Goal: Task Accomplishment & Management: Complete application form

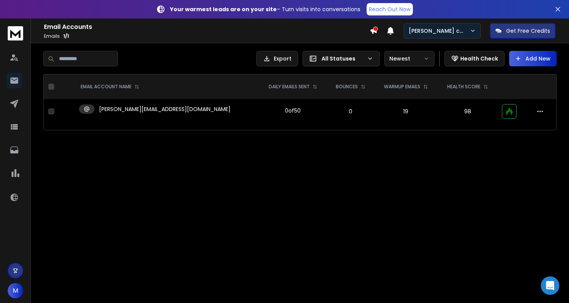
click at [439, 24] on button "[PERSON_NAME] campaign" at bounding box center [442, 30] width 77 height 15
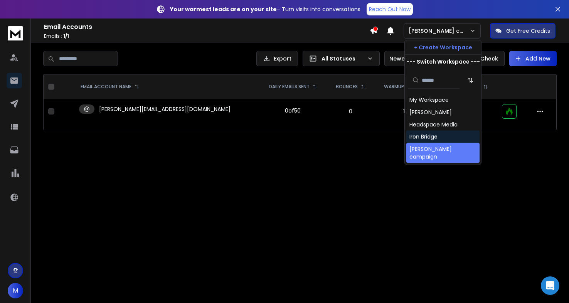
click at [440, 136] on div "Iron Bridge" at bounding box center [442, 137] width 73 height 12
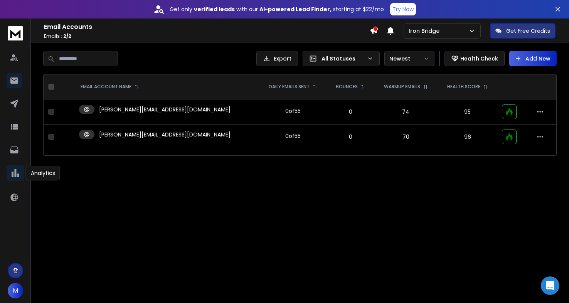
click at [15, 172] on icon at bounding box center [16, 173] width 8 height 8
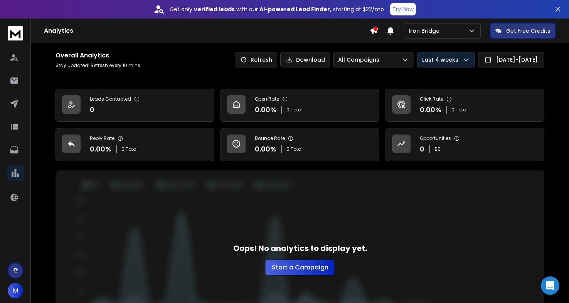
click at [462, 63] on icon "button" at bounding box center [466, 60] width 8 height 8
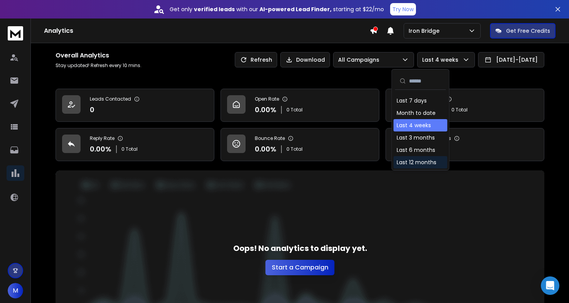
click at [424, 162] on div "Last 12 months" at bounding box center [417, 162] width 40 height 8
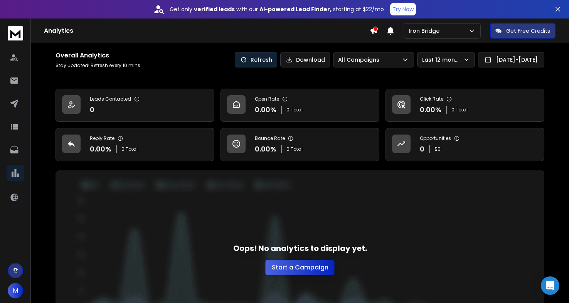
click at [251, 59] on p "Refresh" at bounding box center [262, 60] width 22 height 8
click at [437, 35] on button "Iron Bridge" at bounding box center [442, 30] width 77 height 15
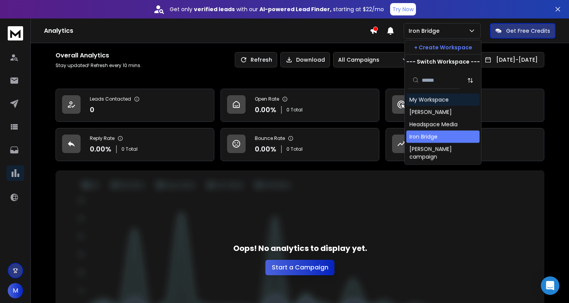
click at [445, 97] on div "My Workspace" at bounding box center [428, 100] width 39 height 8
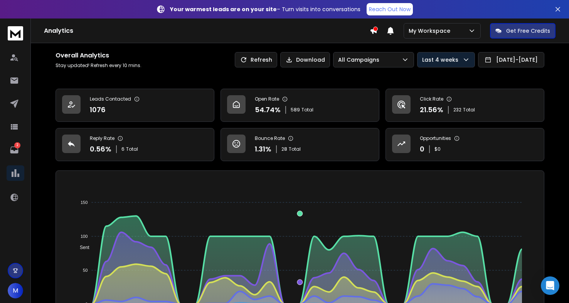
click at [426, 65] on button "Last 4 weeks" at bounding box center [446, 59] width 58 height 15
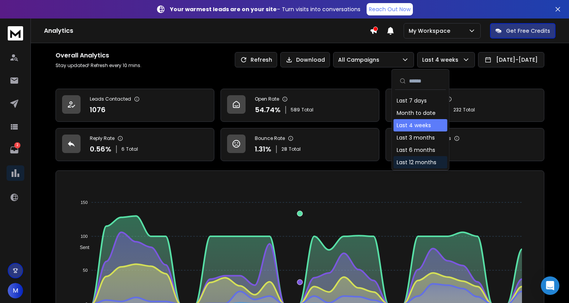
click at [424, 163] on div "Last 12 months" at bounding box center [417, 162] width 40 height 8
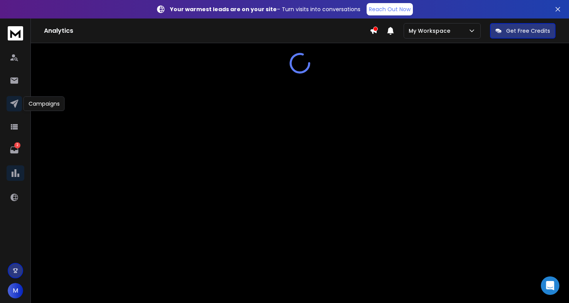
click at [14, 103] on icon at bounding box center [14, 103] width 8 height 8
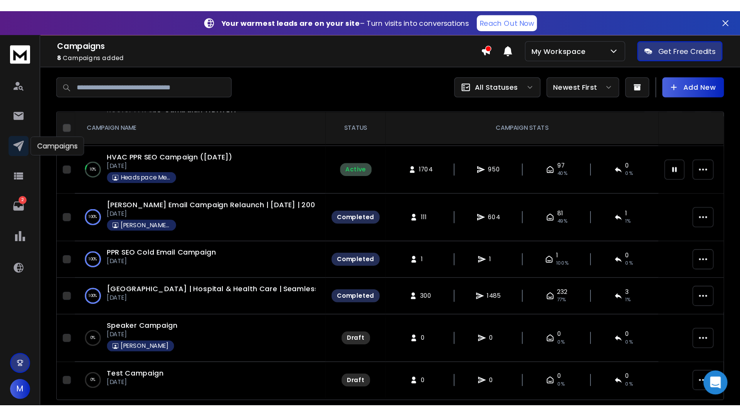
scroll to position [77, 0]
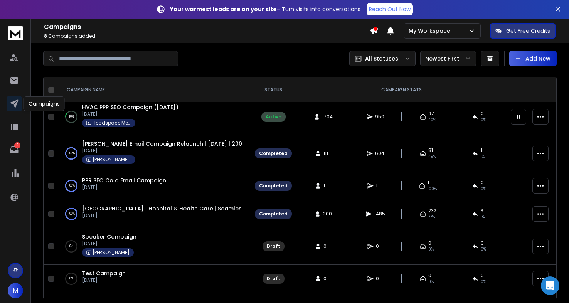
click at [178, 205] on span "Iron Bridge | Hospital & Health Care | Seamless | USA | 140525" at bounding box center [208, 209] width 253 height 8
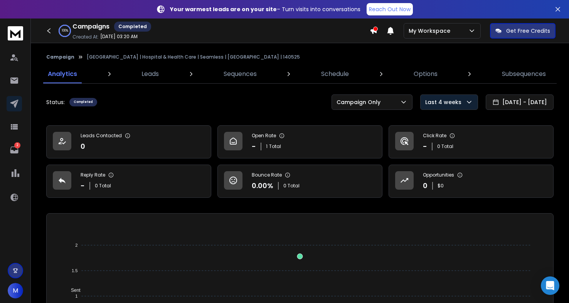
click at [428, 106] on button "Last 4 weeks" at bounding box center [449, 101] width 58 height 15
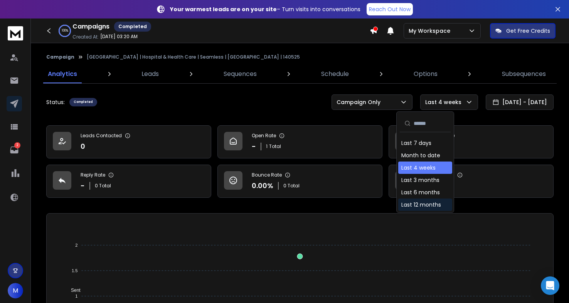
click at [412, 203] on div "Last 12 months" at bounding box center [421, 205] width 40 height 8
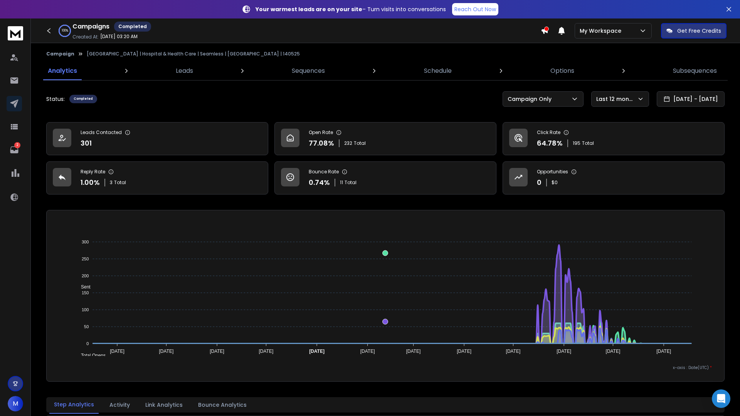
scroll to position [5, 0]
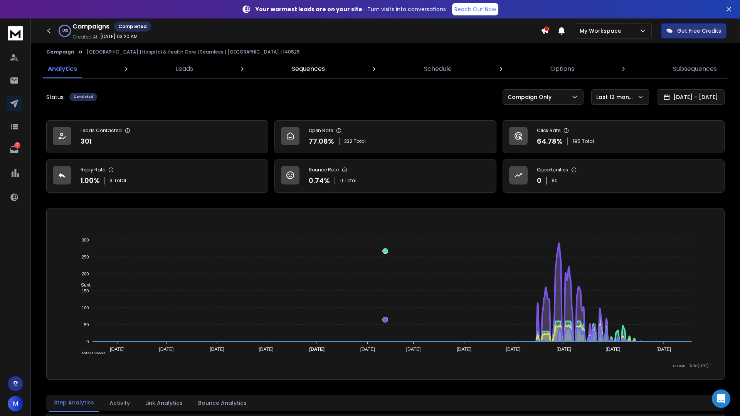
click at [302, 69] on p "Sequences" at bounding box center [308, 68] width 33 height 9
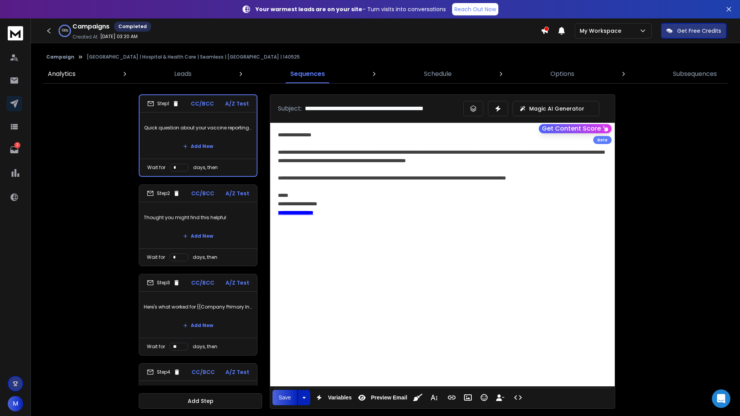
click at [75, 76] on p "Analytics" at bounding box center [62, 73] width 28 height 9
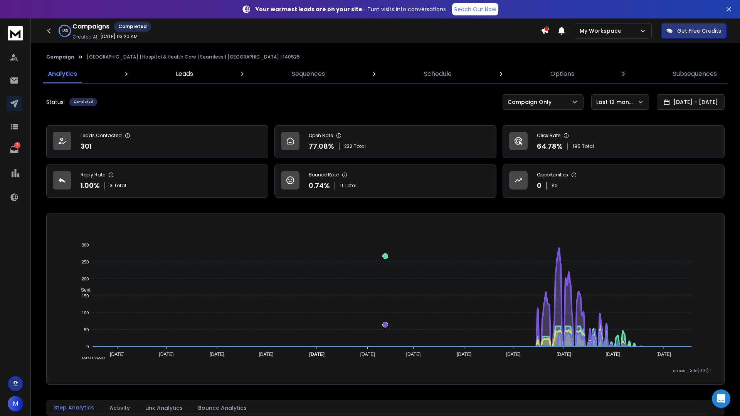
click at [194, 73] on link "Leads" at bounding box center [184, 74] width 27 height 18
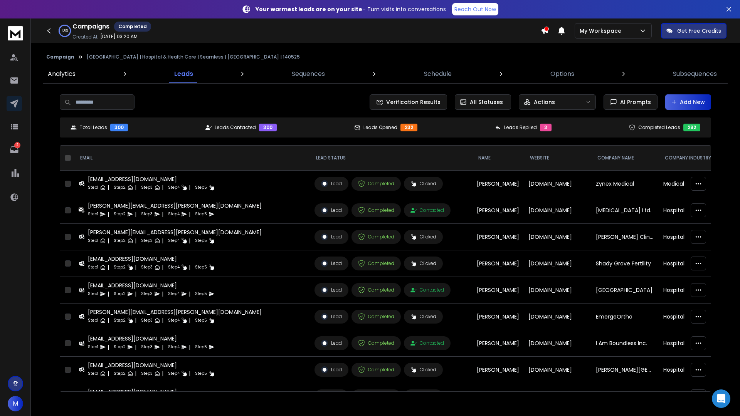
click at [63, 74] on p "Analytics" at bounding box center [62, 73] width 28 height 9
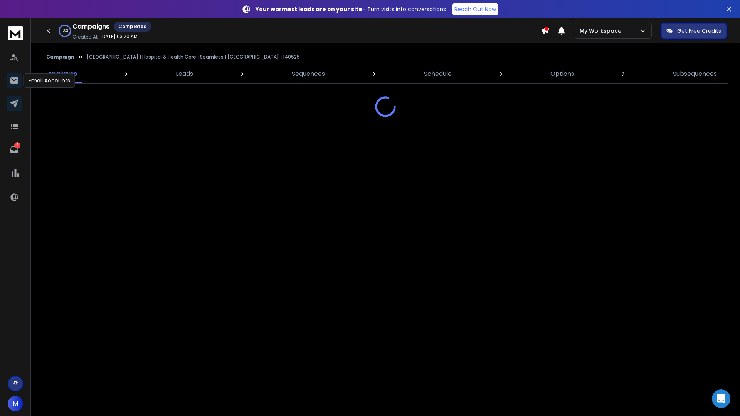
click at [17, 78] on icon at bounding box center [14, 80] width 8 height 6
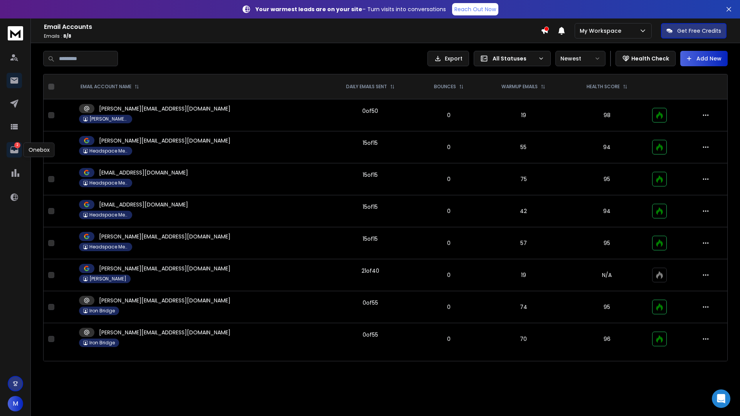
click at [14, 150] on icon at bounding box center [14, 149] width 9 height 9
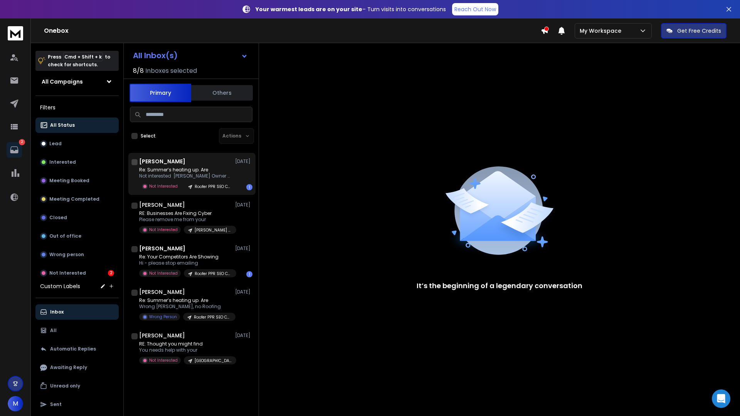
click at [183, 171] on p "Re: Summer’s heating up. Are" at bounding box center [185, 170] width 92 height 6
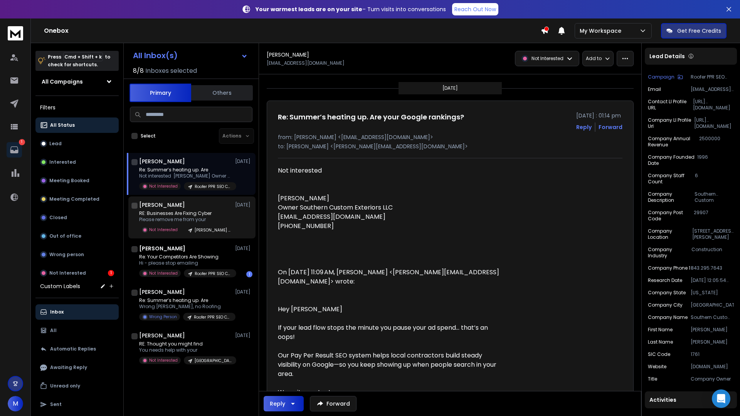
click at [211, 214] on p "RE: Businesses Are Fixing Cyber" at bounding box center [185, 213] width 92 height 6
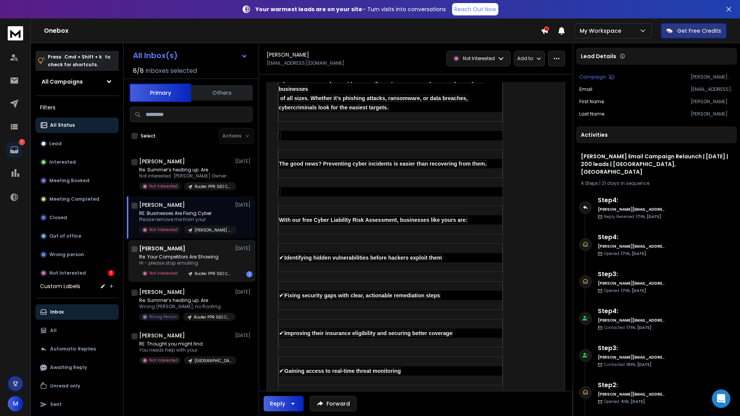
scroll to position [754, 0]
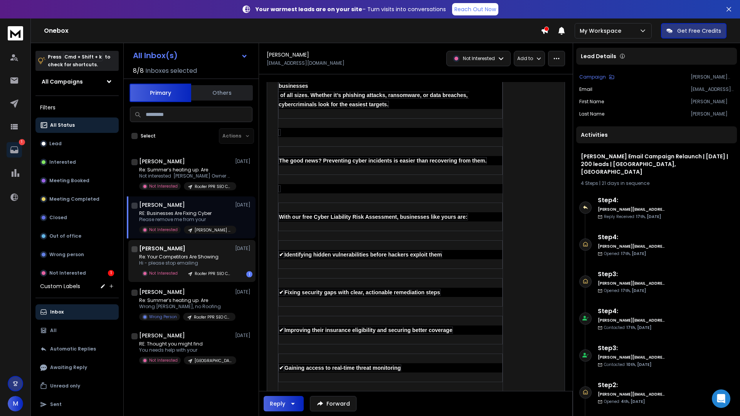
click at [189, 252] on div "j l 15 Jul" at bounding box center [195, 249] width 113 height 8
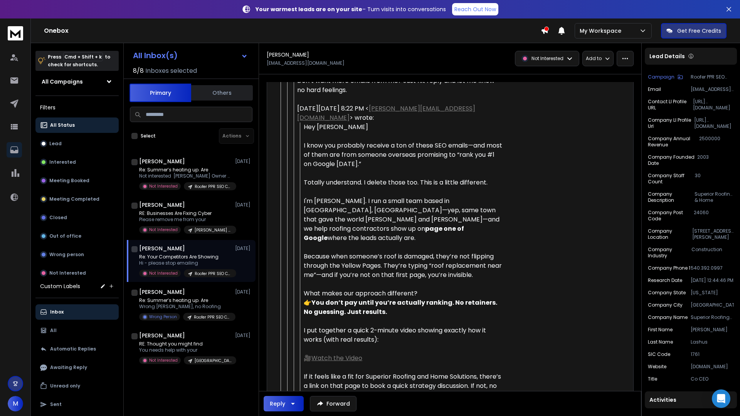
scroll to position [1142, 0]
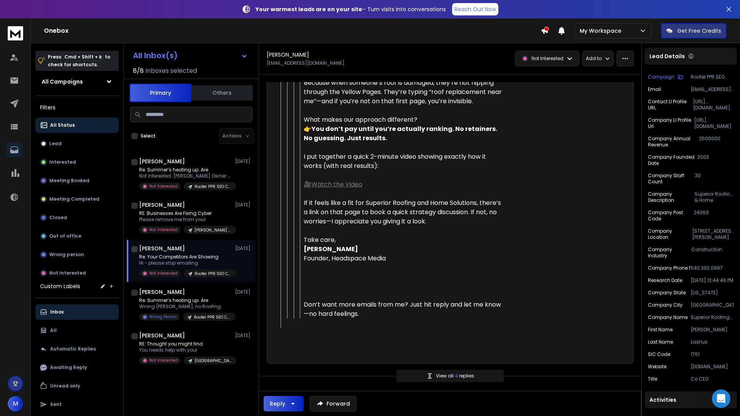
click at [83, 188] on div "All Status Lead Interested Meeting Booked Meeting Completed Closed Out of offic…" at bounding box center [76, 199] width 83 height 163
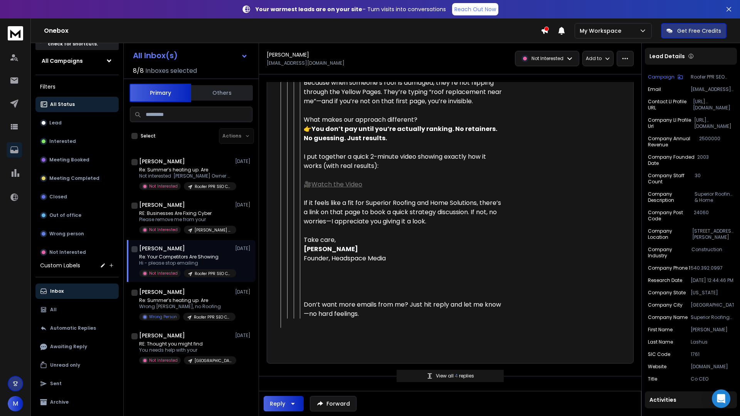
scroll to position [0, 0]
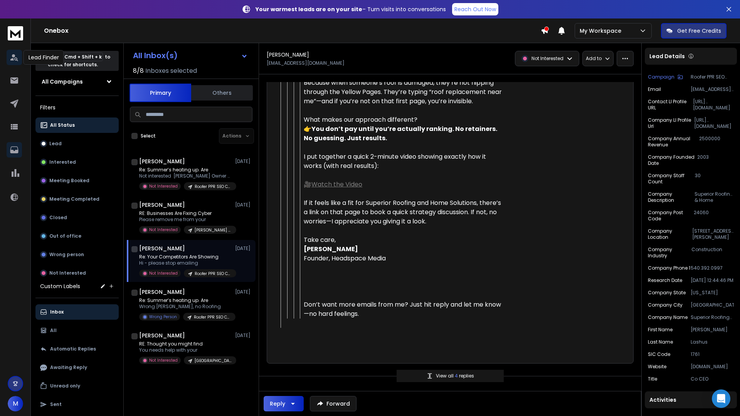
click at [15, 56] on icon at bounding box center [14, 57] width 9 height 9
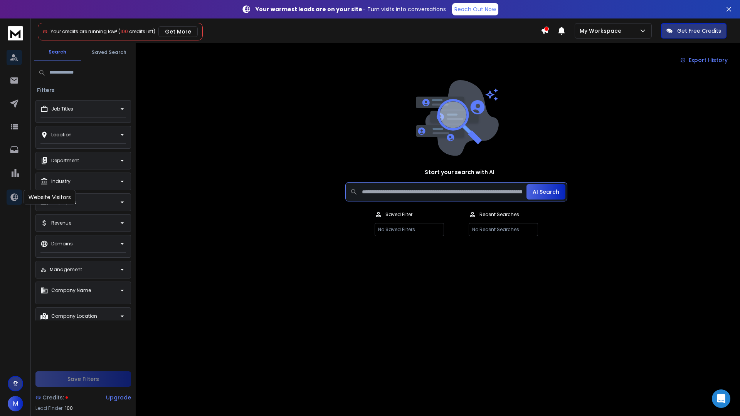
click at [13, 198] on icon at bounding box center [14, 197] width 8 height 8
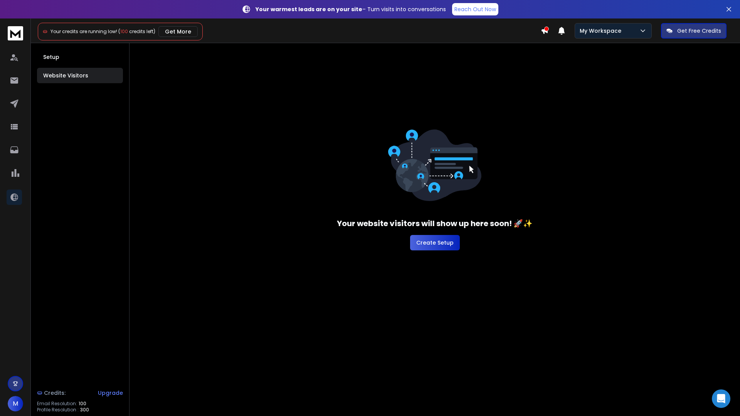
click at [568, 30] on p "My Workspace" at bounding box center [602, 31] width 45 height 8
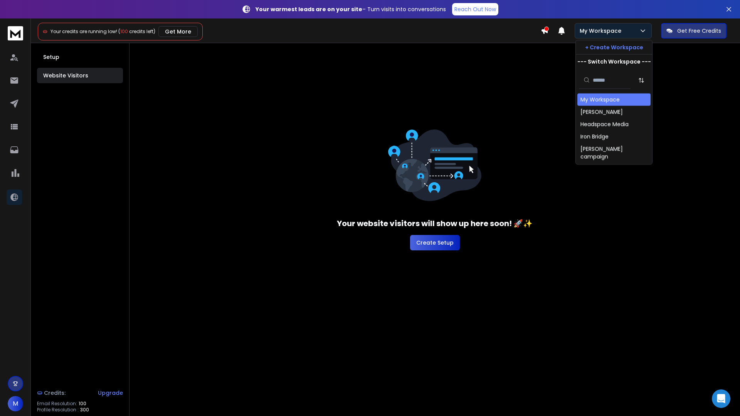
click at [568, 30] on p "My Workspace" at bounding box center [602, 31] width 45 height 8
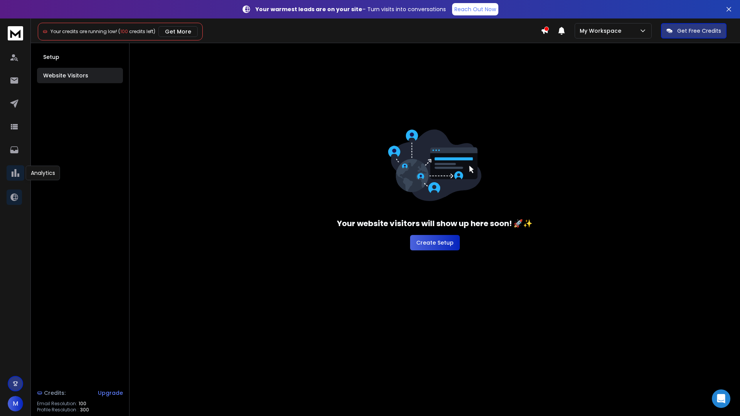
click at [16, 178] on icon at bounding box center [16, 173] width 12 height 12
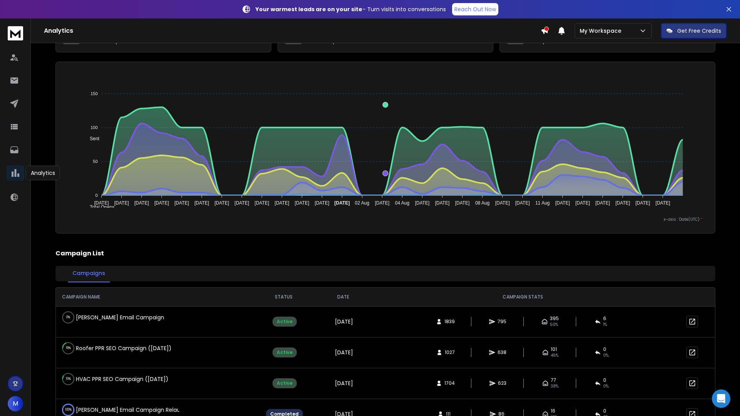
scroll to position [161, 0]
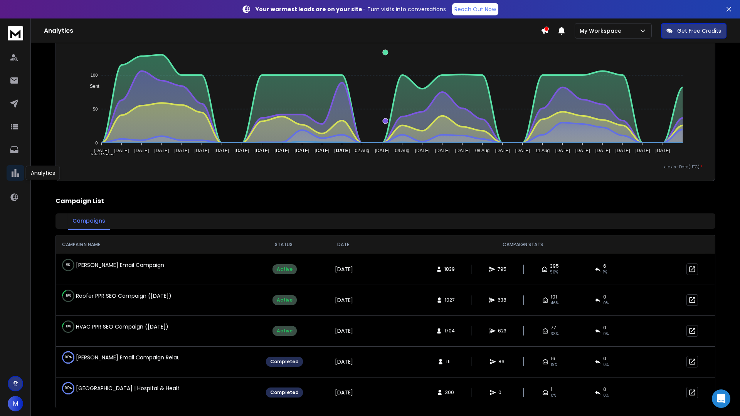
click at [131, 266] on td "0 % Chris Rodell Email Campaign" at bounding box center [117, 265] width 123 height 22
click at [118, 303] on td "100 % Iron Bridge | Hospital & Health Care | Seamless | USA | 140525" at bounding box center [117, 389] width 123 height 22
click at [123, 303] on td "100 % Iron Bridge | Hospital & Health Care | Seamless | USA | 140525" at bounding box center [117, 389] width 123 height 22
click at [568, 303] on icon at bounding box center [692, 393] width 8 height 8
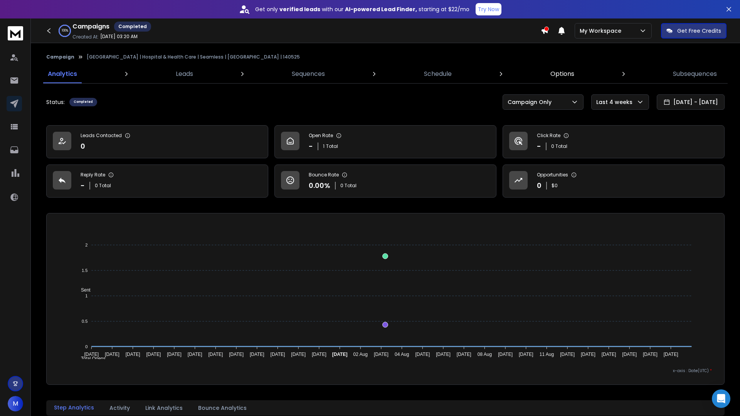
click at [572, 72] on p "Options" at bounding box center [562, 73] width 24 height 9
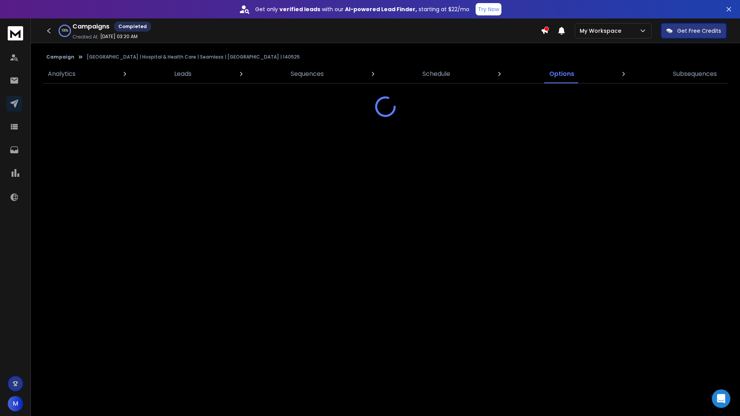
select select "**********"
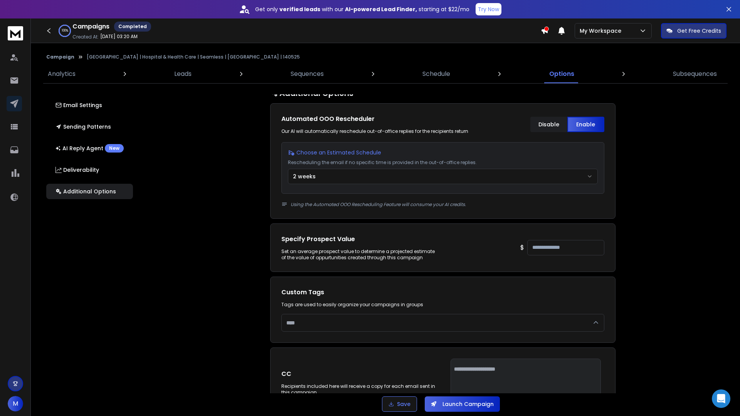
scroll to position [1401, 0]
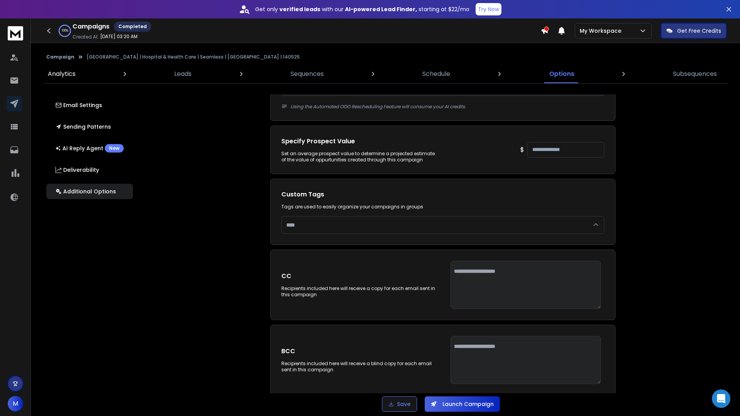
click at [59, 76] on p "Analytics" at bounding box center [62, 73] width 28 height 9
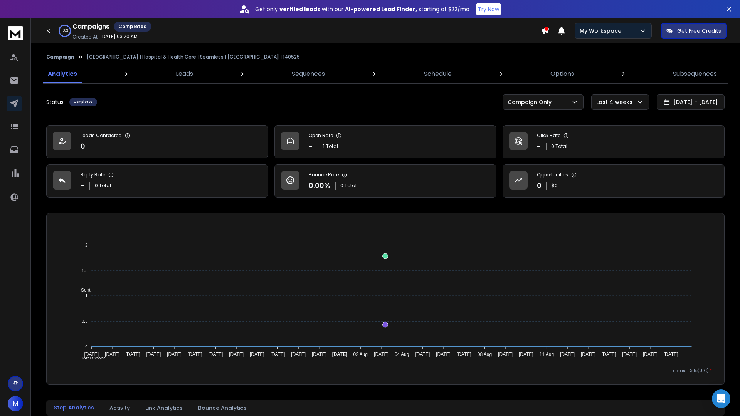
click at [614, 30] on p "My Workspace" at bounding box center [602, 31] width 45 height 8
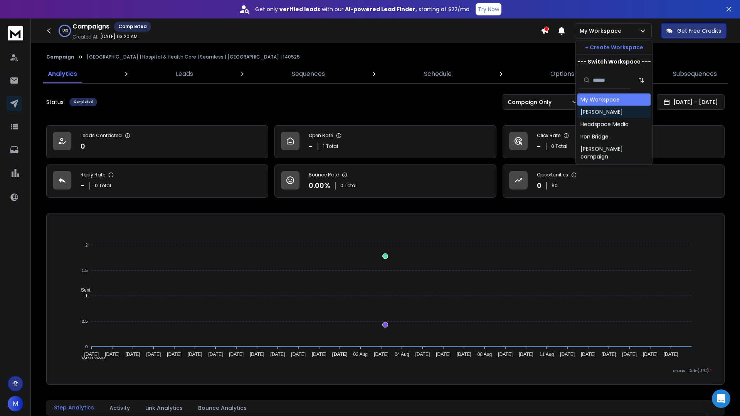
click at [452, 62] on div "Campaign Iron Bridge | Hospital & Health Care | Seamless | USA | 140525" at bounding box center [385, 57] width 684 height 12
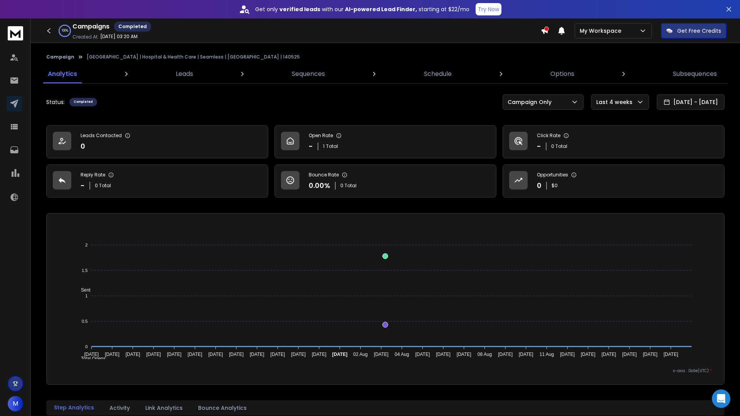
click at [19, 37] on img at bounding box center [15, 33] width 15 height 14
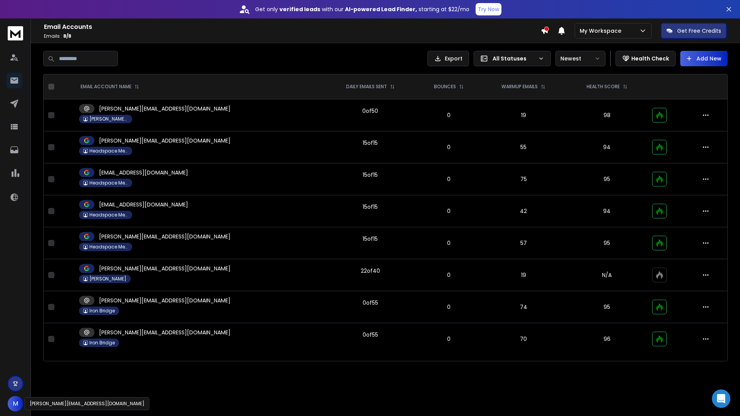
click at [14, 410] on span "M" at bounding box center [15, 403] width 15 height 15
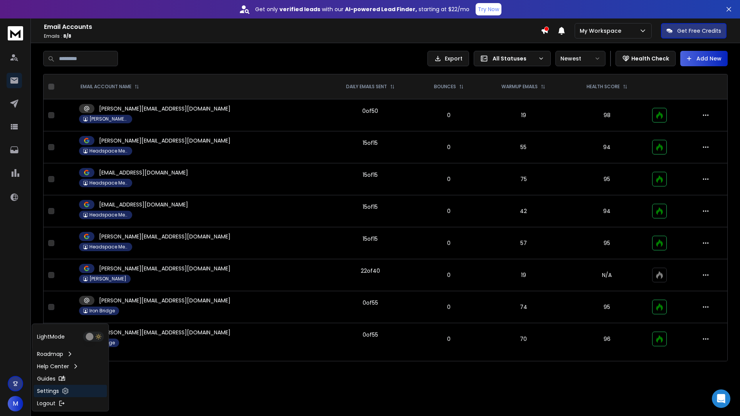
click at [65, 393] on icon at bounding box center [65, 391] width 7 height 7
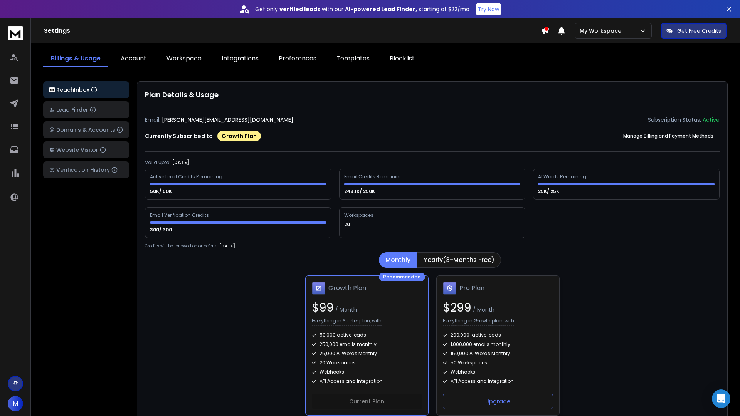
click at [144, 62] on link "Account" at bounding box center [133, 59] width 41 height 16
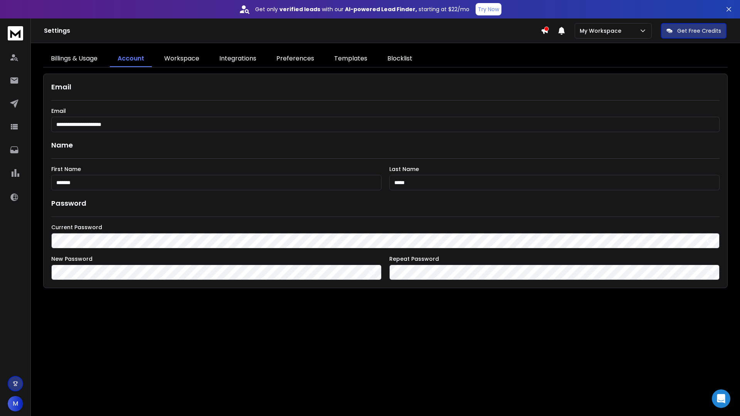
click at [172, 62] on link "Workspace" at bounding box center [181, 59] width 50 height 16
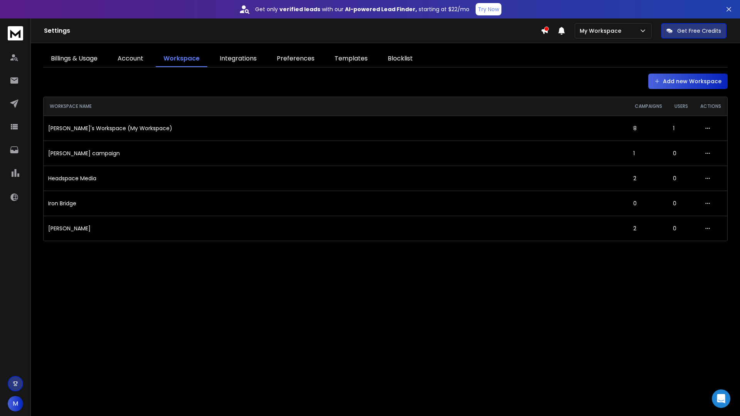
click at [253, 61] on link "Integrations" at bounding box center [238, 59] width 52 height 16
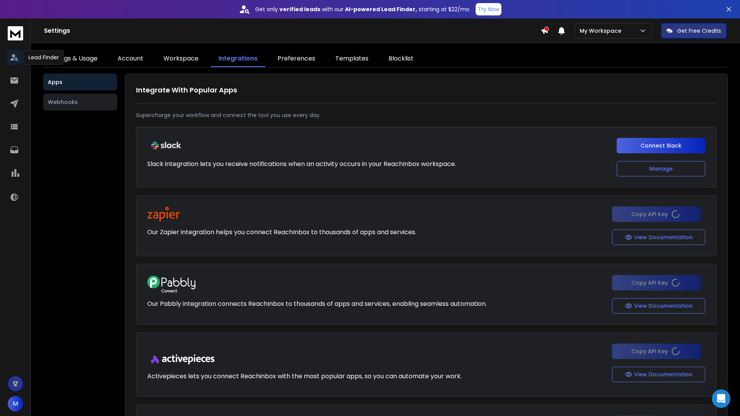
click at [18, 55] on icon at bounding box center [14, 57] width 9 height 9
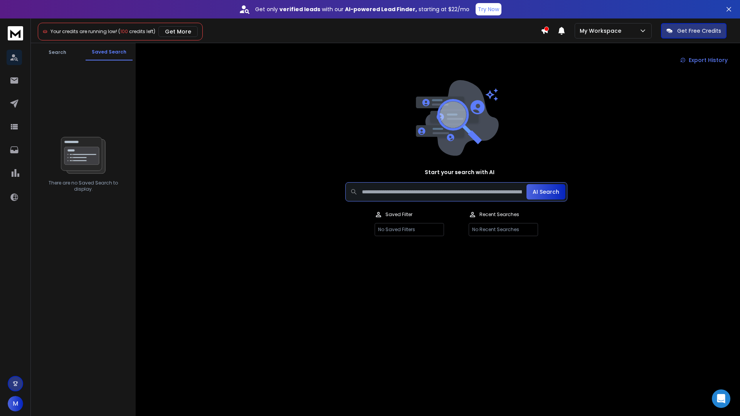
click at [100, 53] on button "Saved Search" at bounding box center [109, 52] width 47 height 16
click at [51, 53] on button "Search" at bounding box center [57, 52] width 47 height 15
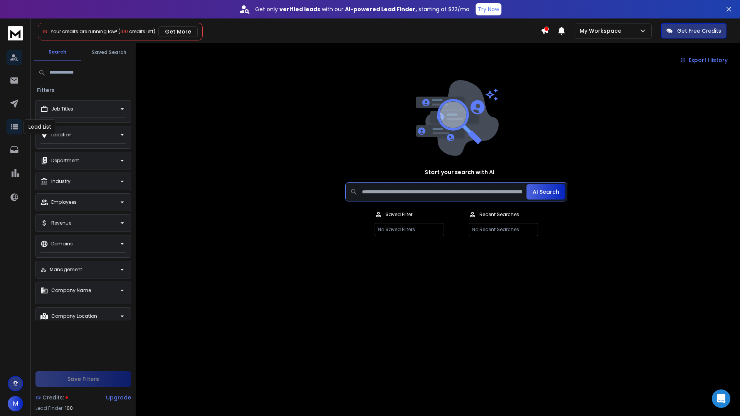
click at [14, 127] on icon at bounding box center [14, 126] width 7 height 5
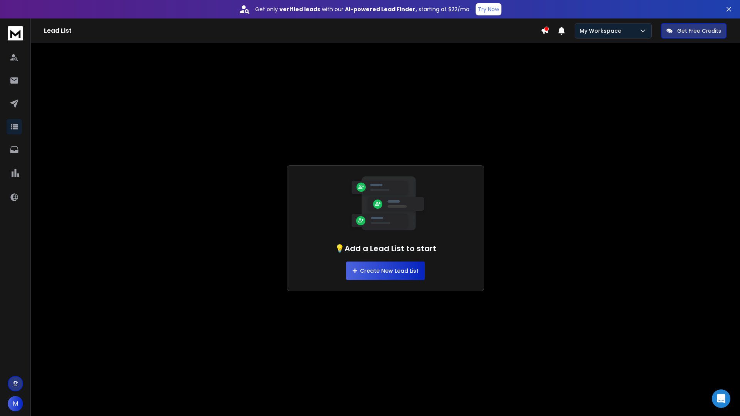
click at [618, 33] on p "My Workspace" at bounding box center [602, 31] width 45 height 8
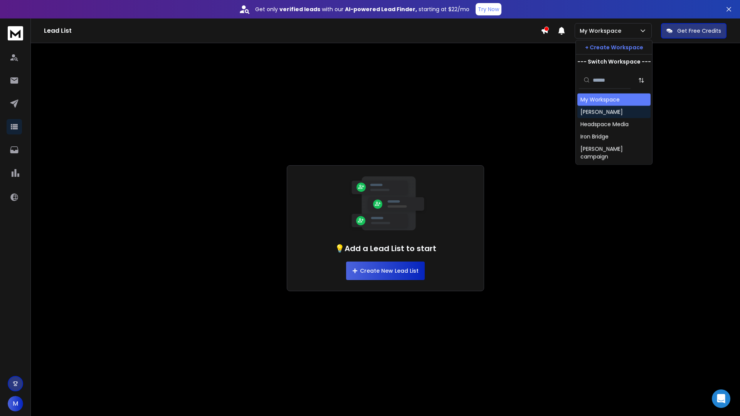
click at [612, 115] on div "[PERSON_NAME]" at bounding box center [613, 112] width 73 height 12
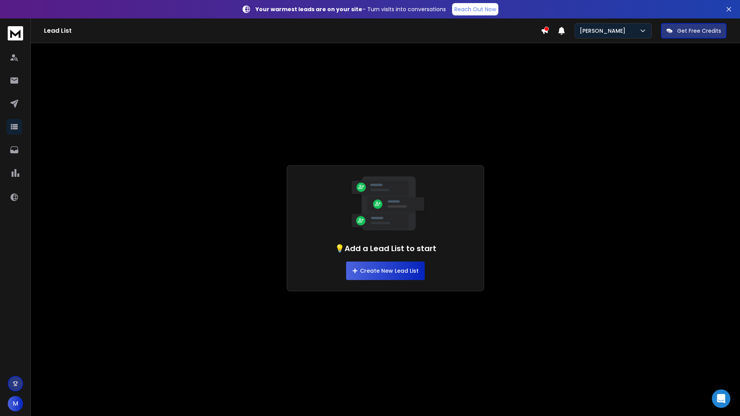
click at [617, 35] on button "[PERSON_NAME]" at bounding box center [613, 30] width 77 height 15
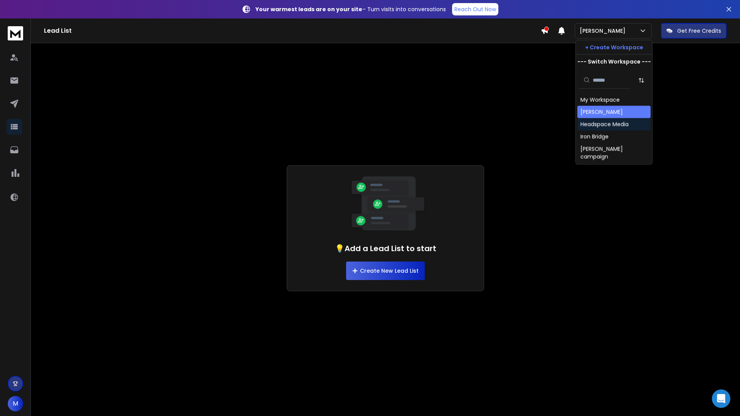
click at [611, 124] on div "Headspace Media" at bounding box center [604, 125] width 48 height 8
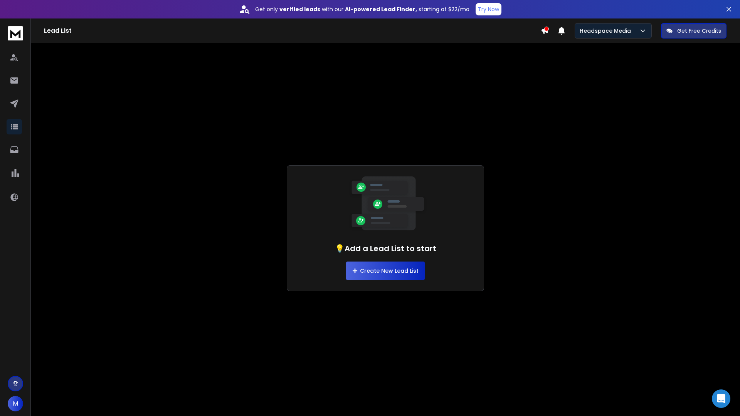
click at [620, 32] on p "Headspace Media" at bounding box center [607, 31] width 54 height 8
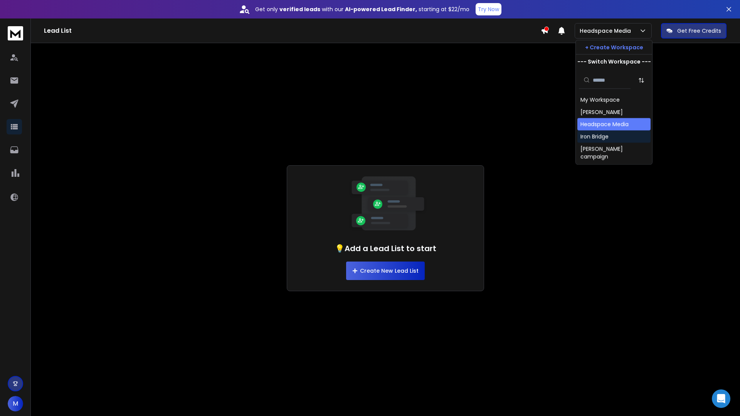
click at [615, 131] on div "Iron Bridge" at bounding box center [613, 137] width 73 height 12
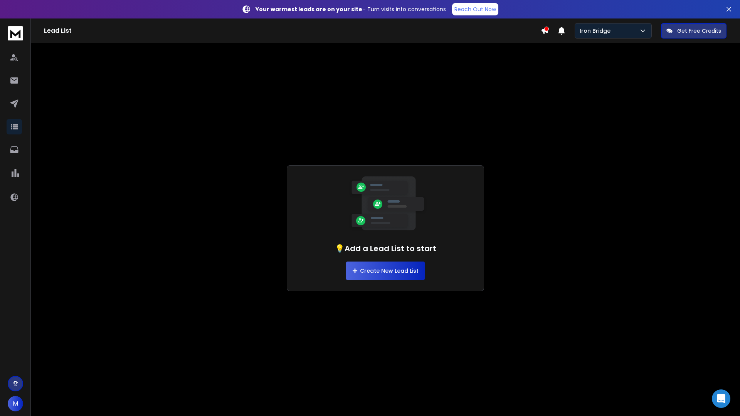
click at [627, 31] on div "Iron Bridge" at bounding box center [613, 31] width 67 height 8
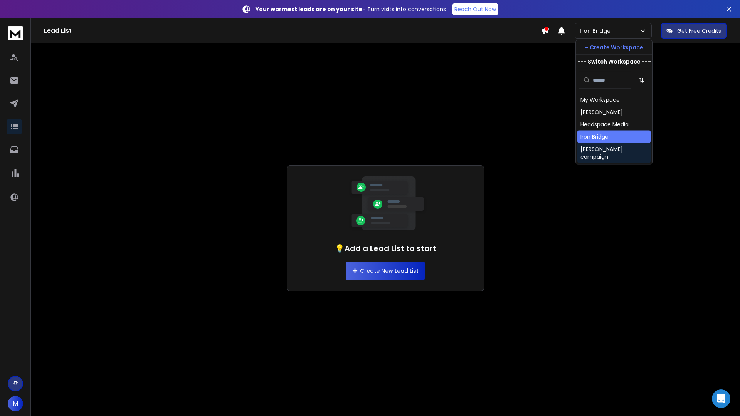
click at [618, 149] on div "[PERSON_NAME] campaign" at bounding box center [613, 152] width 67 height 15
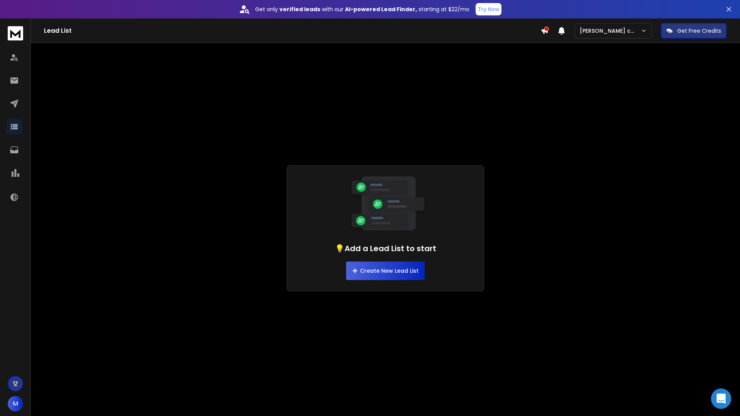
click at [721, 395] on icon "Open Intercom Messenger" at bounding box center [720, 399] width 9 height 10
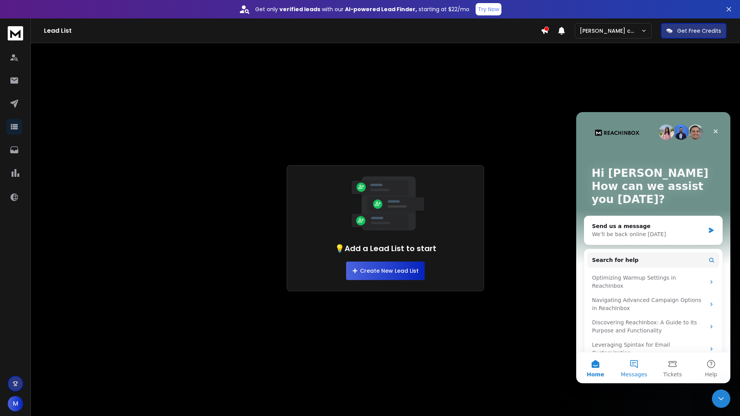
click at [639, 368] on button "Messages" at bounding box center [634, 368] width 39 height 31
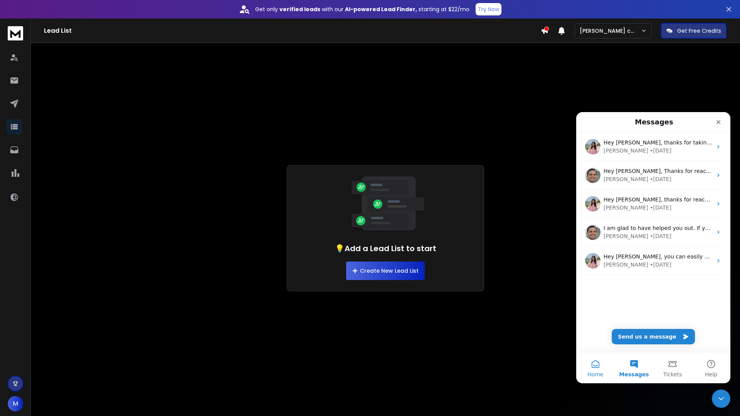
click at [602, 368] on button "Home" at bounding box center [595, 368] width 39 height 31
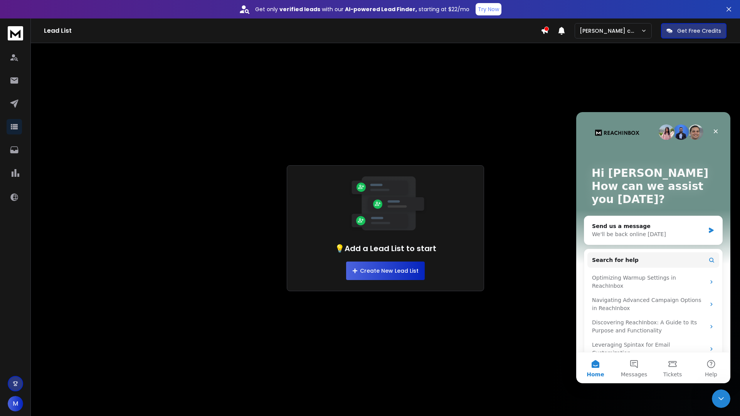
click at [716, 388] on div "💡Add a Lead List to start Create New Lead List" at bounding box center [385, 228] width 709 height 370
click at [720, 392] on div "Close Intercom Messenger" at bounding box center [720, 397] width 18 height 18
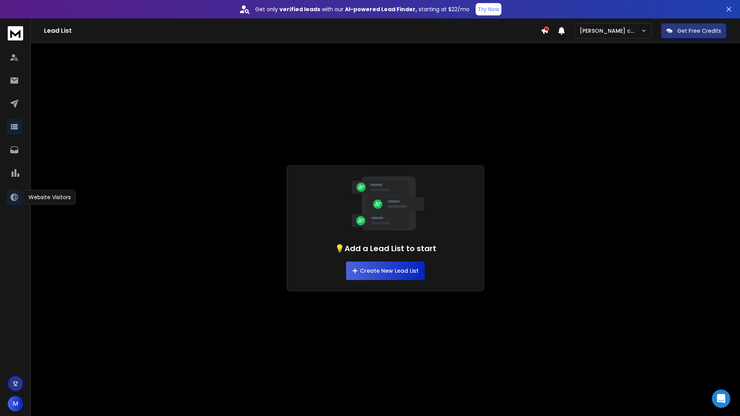
click at [17, 198] on icon at bounding box center [14, 197] width 8 height 8
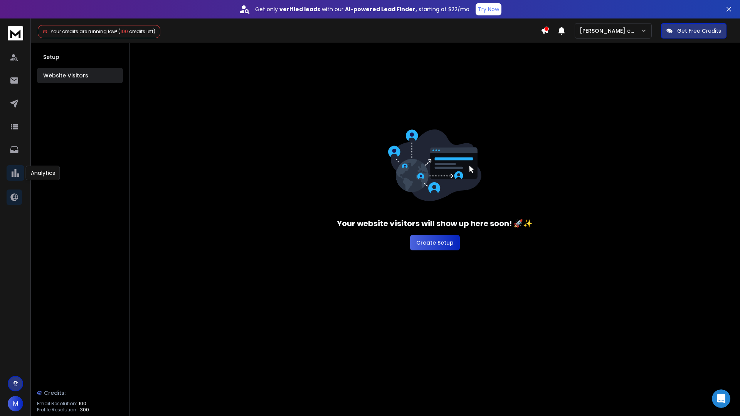
click at [18, 177] on icon at bounding box center [16, 173] width 12 height 12
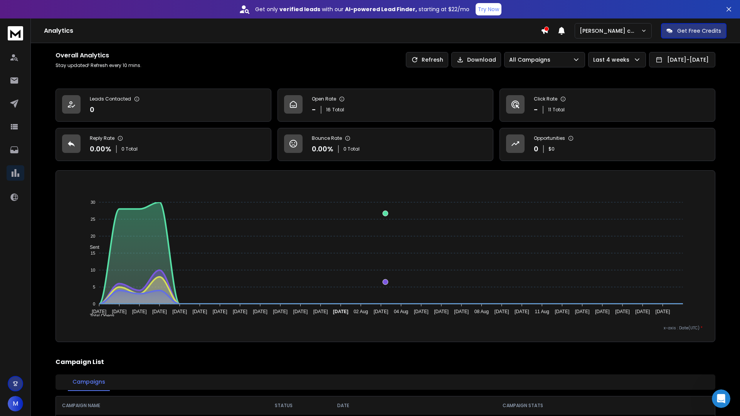
click at [727, 10] on icon at bounding box center [728, 9] width 5 height 5
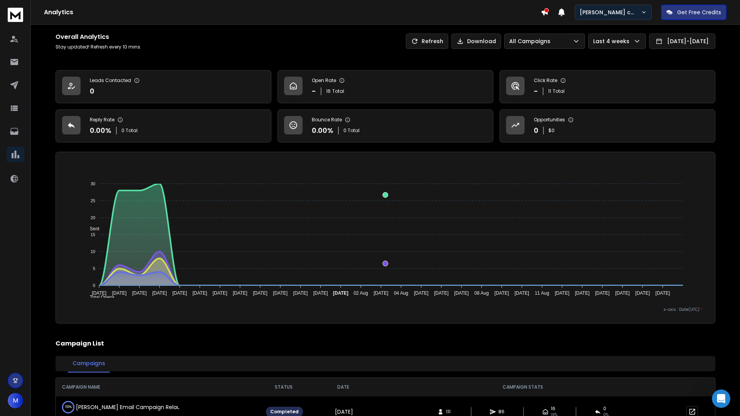
click at [613, 15] on p "[PERSON_NAME] campaign" at bounding box center [610, 12] width 61 height 8
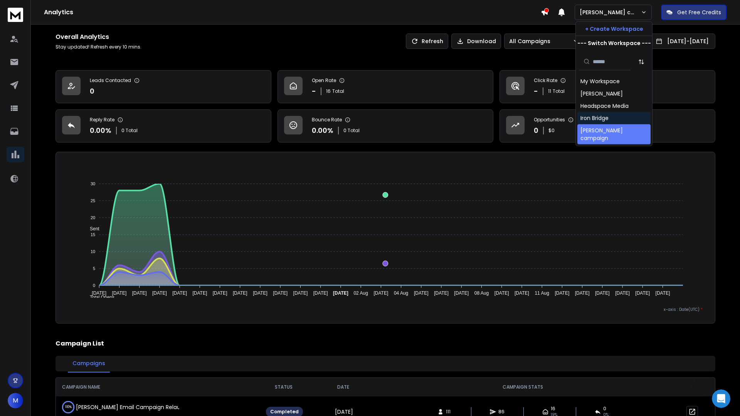
click at [619, 118] on div "Iron Bridge" at bounding box center [613, 118] width 73 height 12
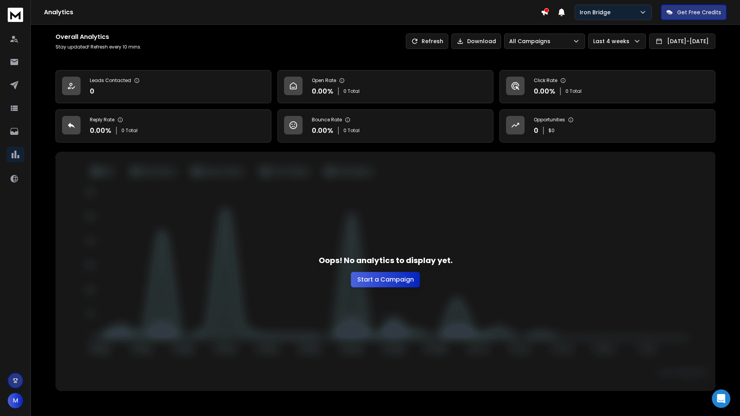
click at [619, 15] on div "Iron Bridge" at bounding box center [613, 12] width 67 height 8
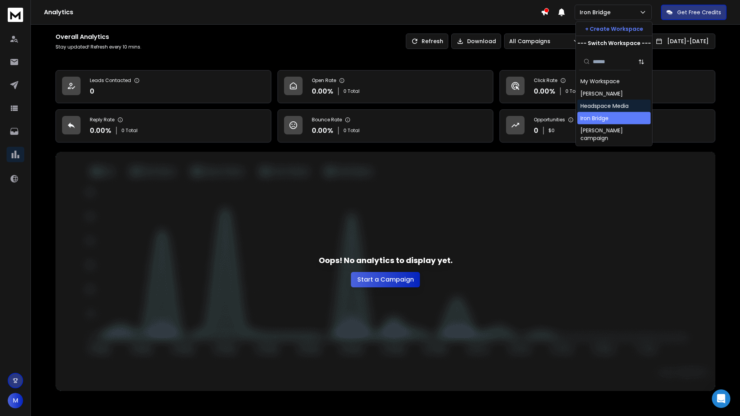
click at [624, 100] on div "Headspace Media" at bounding box center [613, 106] width 73 height 12
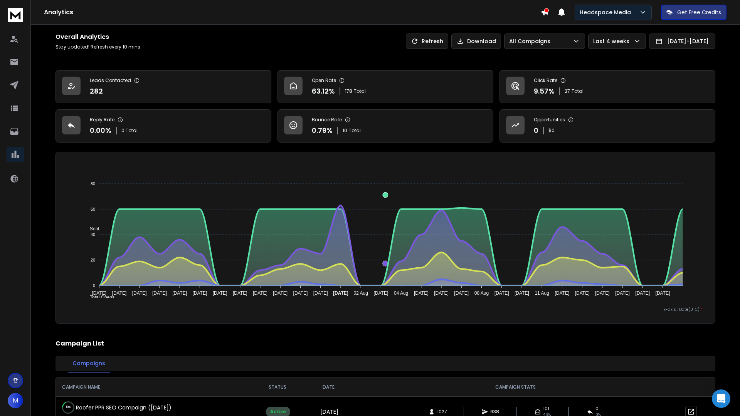
click at [617, 5] on button "Headspace Media" at bounding box center [613, 12] width 77 height 15
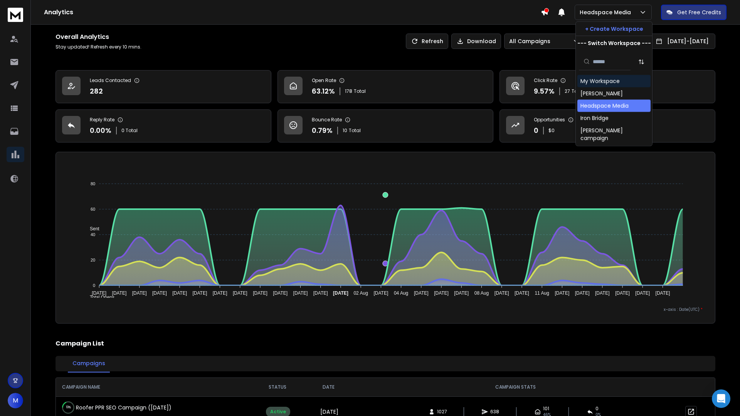
click at [609, 82] on div "My Workspace" at bounding box center [599, 81] width 39 height 8
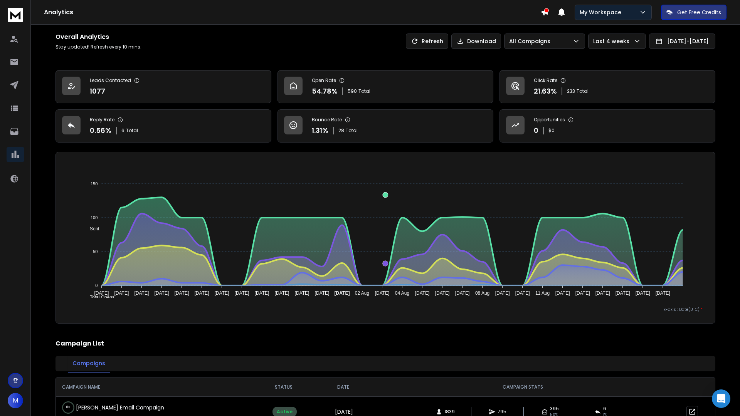
click at [615, 17] on button "My Workspace" at bounding box center [613, 12] width 77 height 15
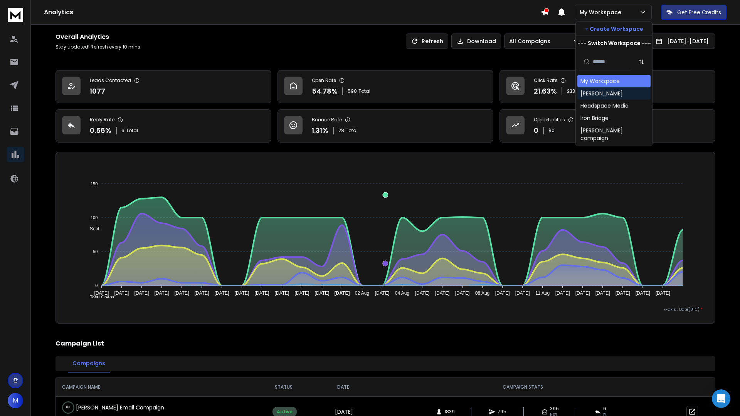
click at [668, 72] on link "Click Rate 21.63 % 233 Total" at bounding box center [607, 86] width 216 height 33
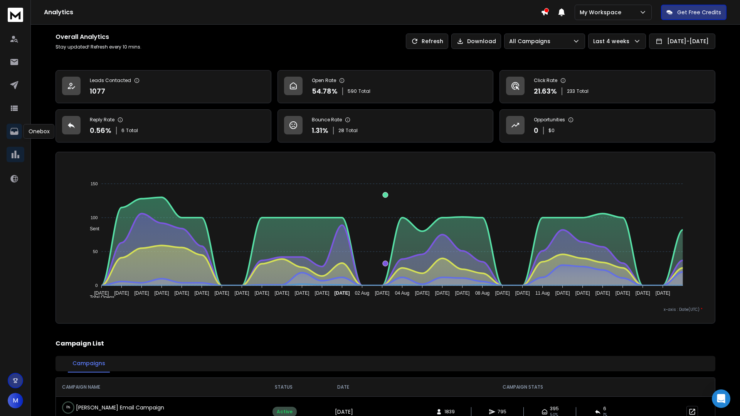
click at [16, 132] on icon at bounding box center [14, 131] width 8 height 7
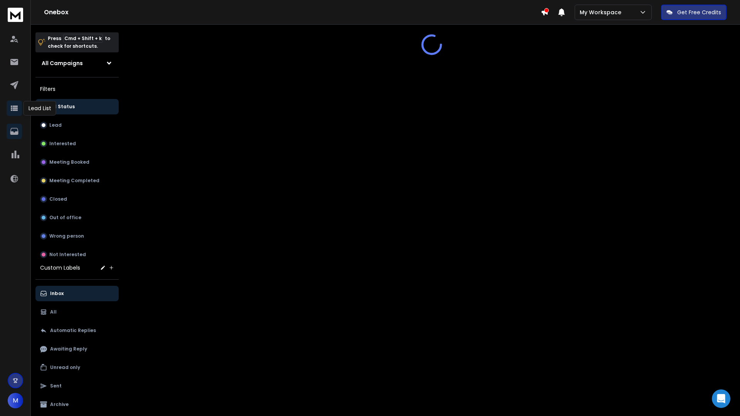
click at [18, 107] on icon at bounding box center [14, 108] width 9 height 9
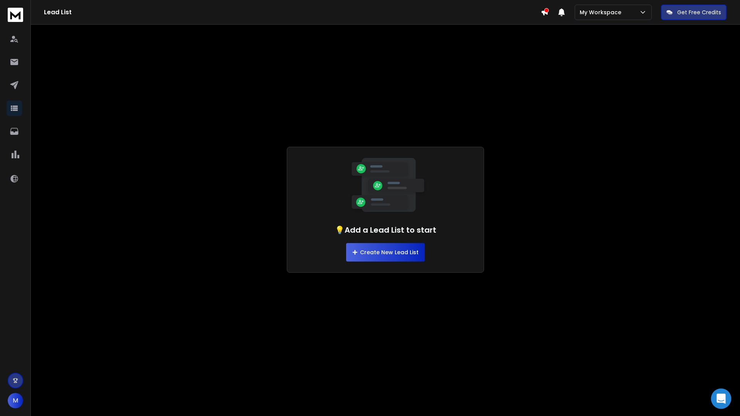
click at [723, 402] on icon "Open Intercom Messenger" at bounding box center [721, 399] width 10 height 10
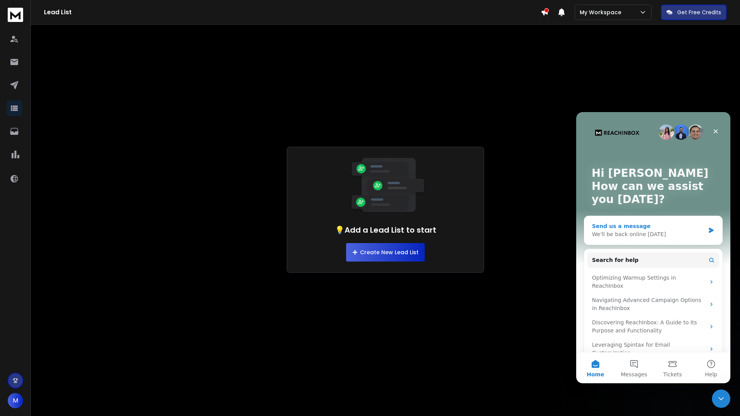
click at [623, 232] on div "We'll be back online [DATE]" at bounding box center [648, 234] width 113 height 8
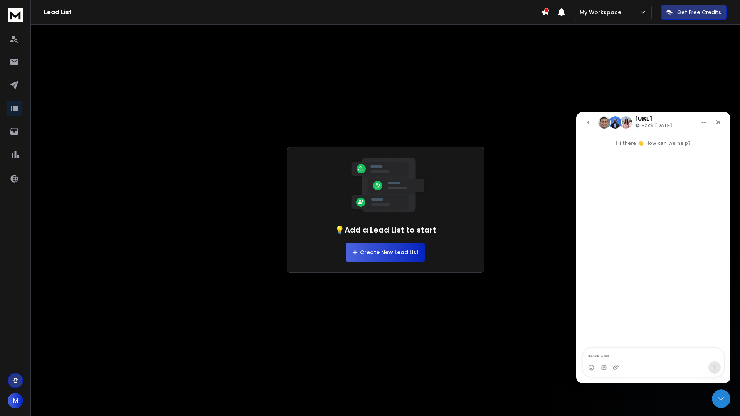
click at [634, 357] on textarea "Message…" at bounding box center [653, 354] width 141 height 13
type textarea "**********"
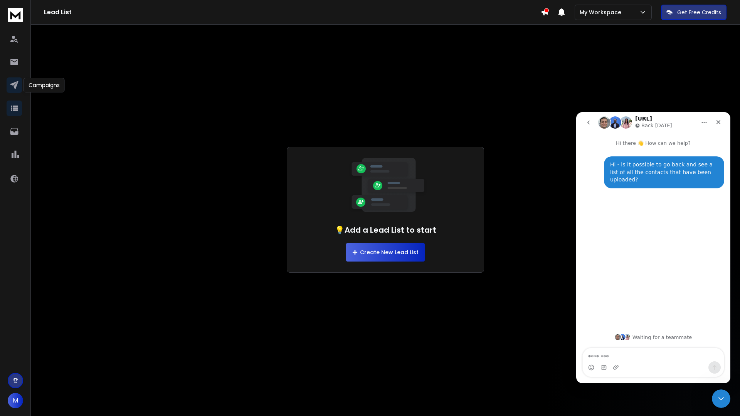
click at [19, 84] on link at bounding box center [14, 84] width 15 height 15
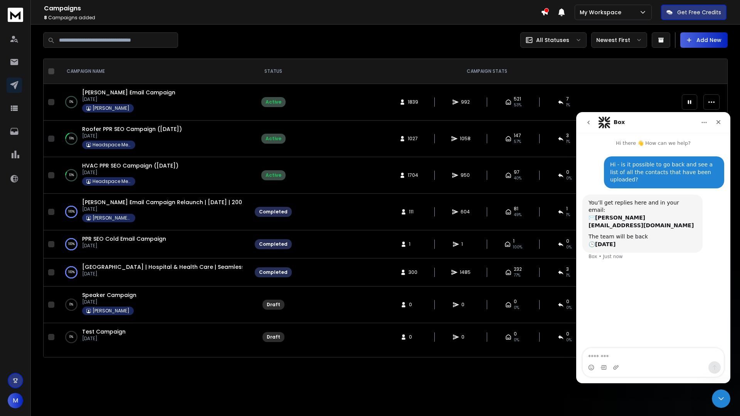
click at [705, 124] on icon "Home" at bounding box center [704, 122] width 6 height 6
click at [718, 124] on icon "Close" at bounding box center [718, 122] width 6 height 6
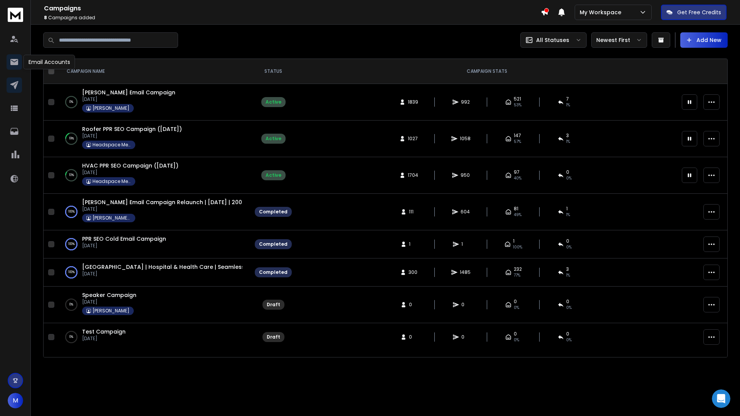
click at [13, 65] on icon at bounding box center [14, 62] width 8 height 6
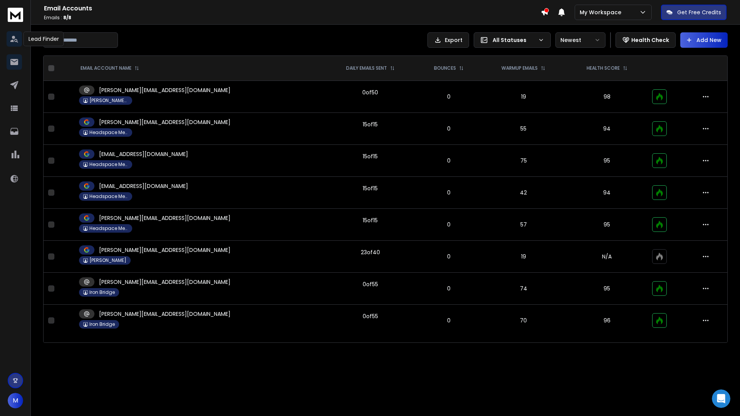
click at [12, 37] on circle at bounding box center [13, 37] width 3 height 3
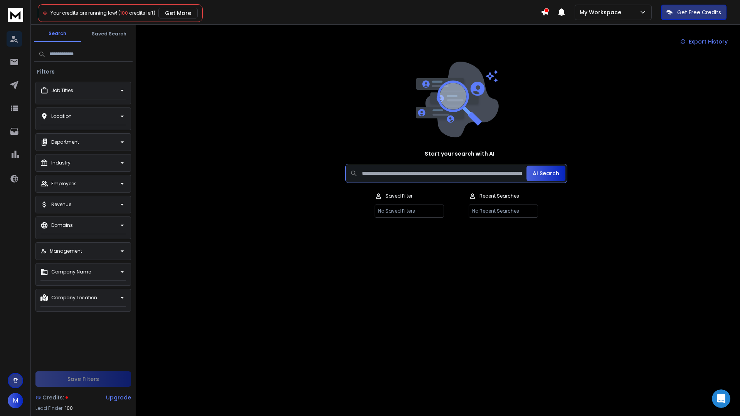
click at [105, 38] on button "Saved Search" at bounding box center [109, 33] width 47 height 15
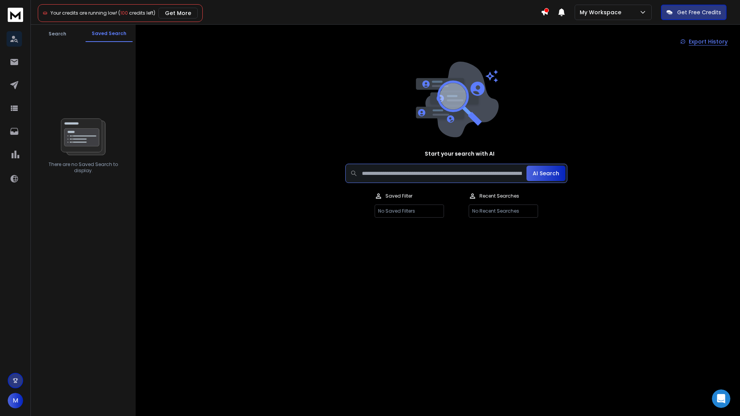
click at [698, 41] on link "Export History" at bounding box center [704, 41] width 60 height 15
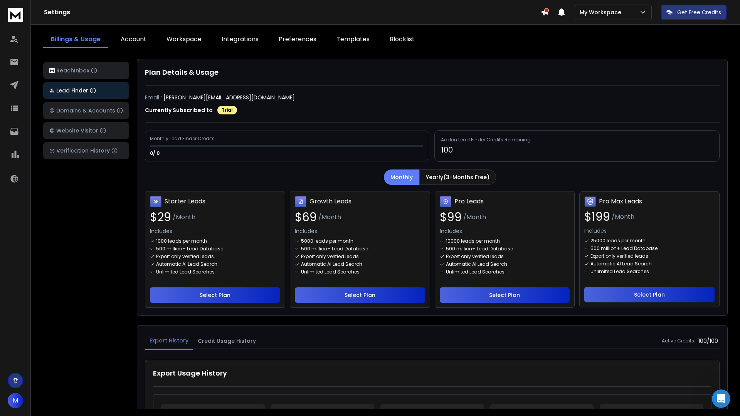
scroll to position [7, 0]
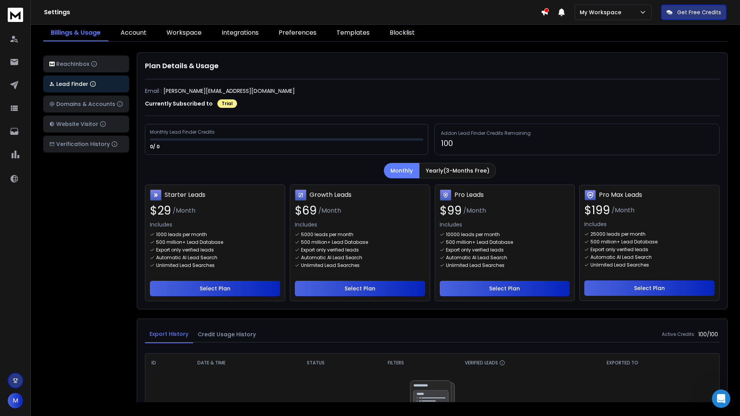
click at [123, 35] on link "Account" at bounding box center [133, 33] width 41 height 16
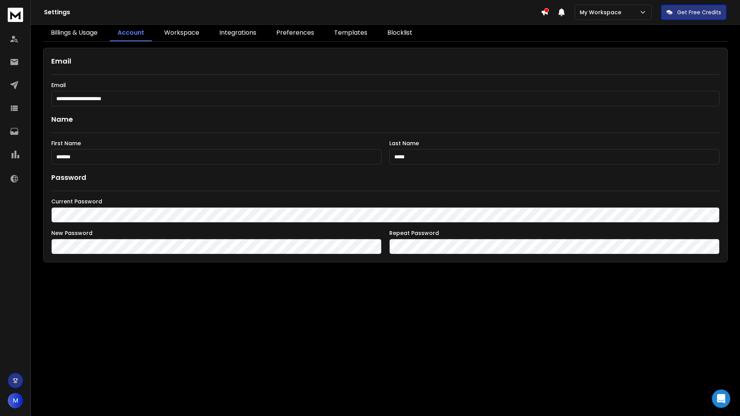
click at [184, 34] on link "Workspace" at bounding box center [181, 33] width 50 height 16
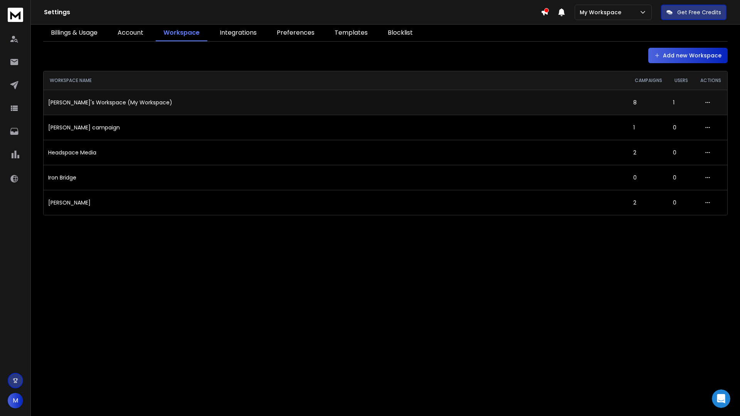
click at [128, 94] on td "[PERSON_NAME]'s Workspace (My Workspace)" at bounding box center [336, 102] width 585 height 25
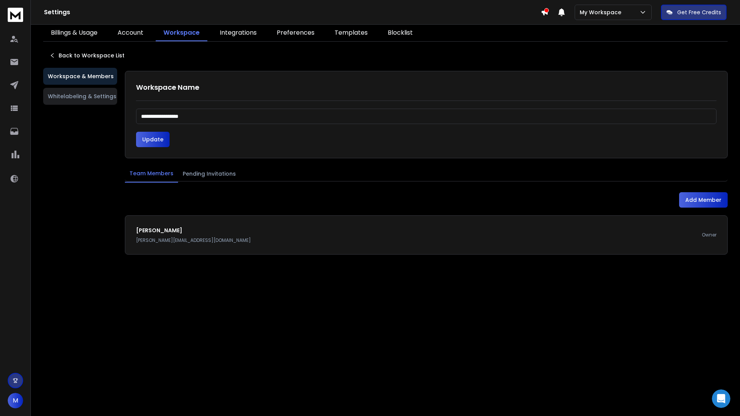
click at [264, 33] on link "Integrations" at bounding box center [238, 33] width 52 height 16
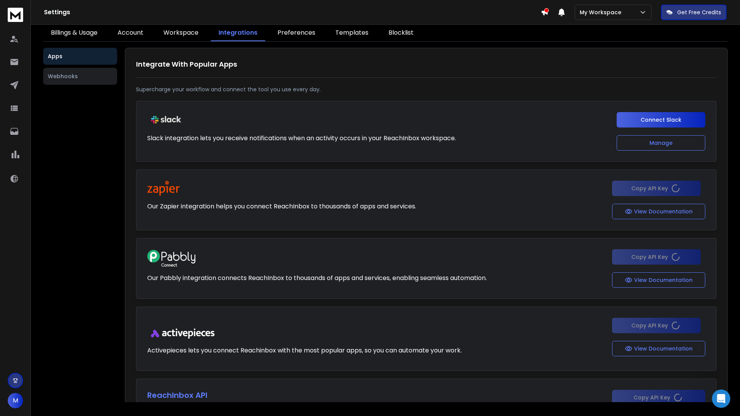
click at [309, 27] on link "Preferences" at bounding box center [296, 33] width 53 height 16
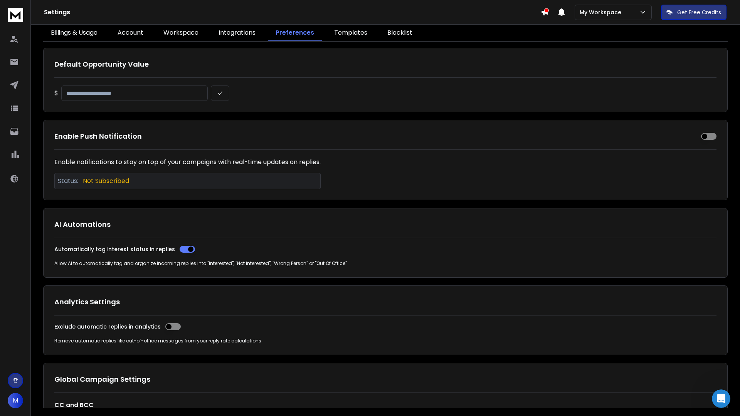
click at [335, 35] on link "Templates" at bounding box center [350, 33] width 49 height 16
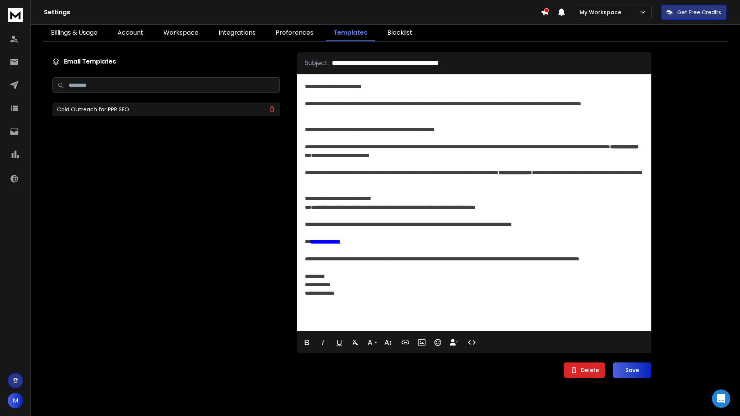
click at [397, 32] on link "Blocklist" at bounding box center [400, 33] width 40 height 16
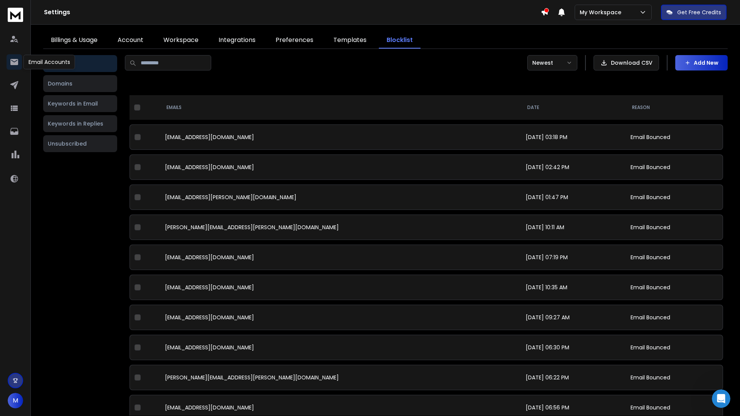
click at [12, 64] on icon at bounding box center [14, 62] width 8 height 6
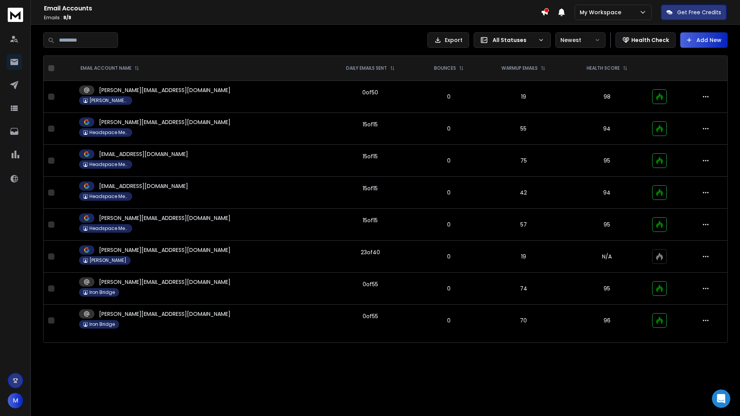
click at [19, 15] on img at bounding box center [15, 15] width 15 height 14
click at [19, 16] on img at bounding box center [15, 15] width 15 height 14
click at [16, 402] on span "M" at bounding box center [15, 400] width 15 height 15
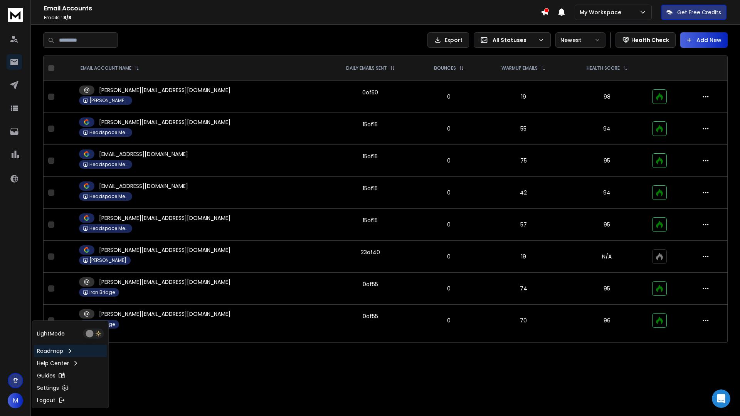
click at [23, 308] on div "M" at bounding box center [15, 208] width 31 height 416
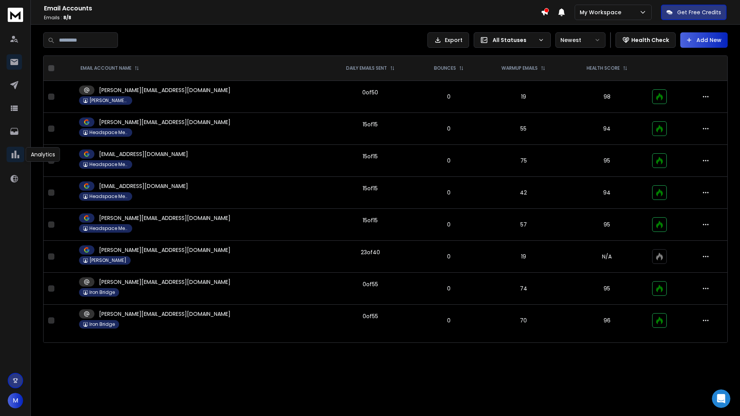
click at [13, 153] on icon at bounding box center [16, 155] width 12 height 12
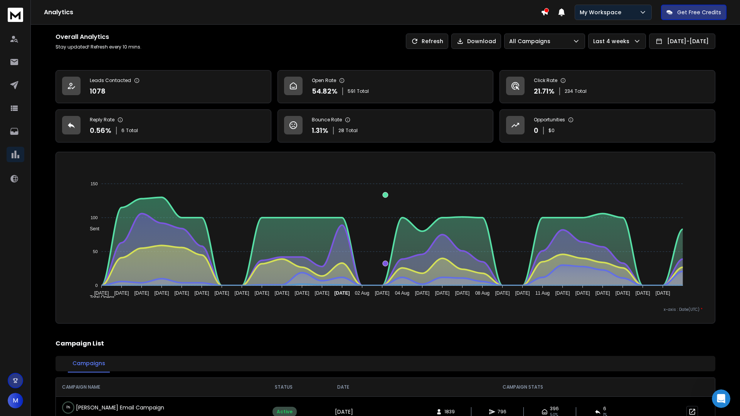
click at [636, 10] on div "My Workspace" at bounding box center [613, 12] width 67 height 8
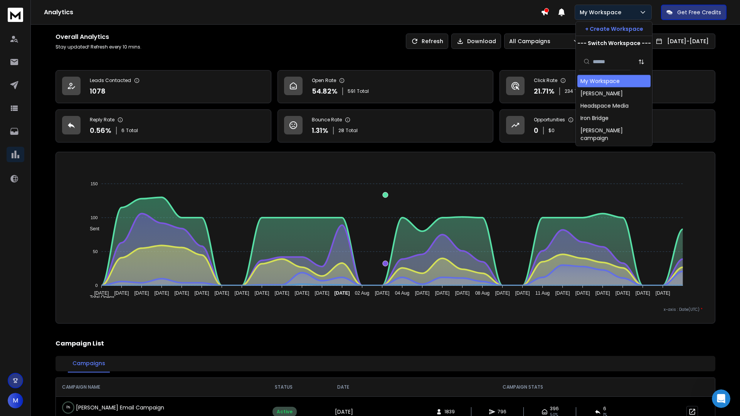
click at [636, 10] on div "My Workspace" at bounding box center [613, 12] width 67 height 8
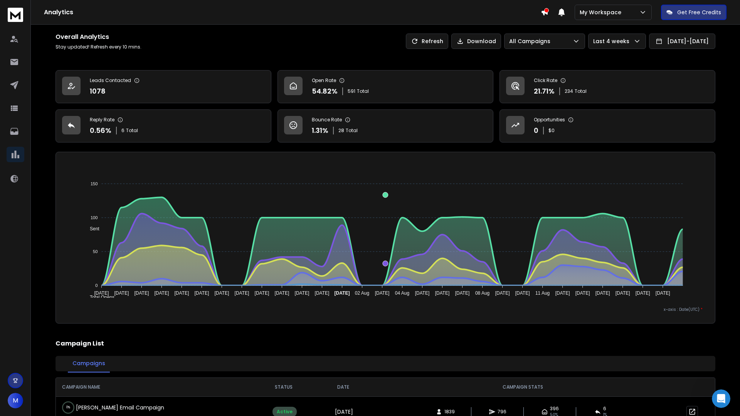
click at [99, 84] on div "Leads Contacted" at bounding box center [115, 81] width 50 height 8
click at [67, 88] on icon at bounding box center [71, 85] width 9 height 9
click at [68, 88] on icon at bounding box center [71, 86] width 7 height 7
click at [138, 82] on link "Leads Contacted 1078" at bounding box center [163, 86] width 216 height 33
click at [256, 85] on link "Leads Contacted 1078" at bounding box center [163, 86] width 216 height 33
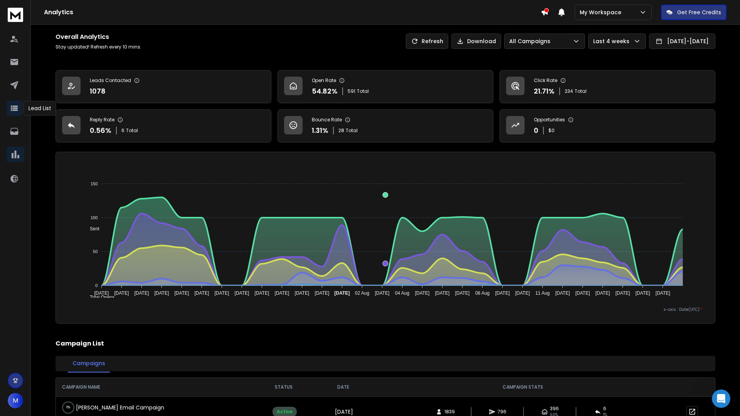
click at [17, 111] on icon at bounding box center [14, 108] width 9 height 9
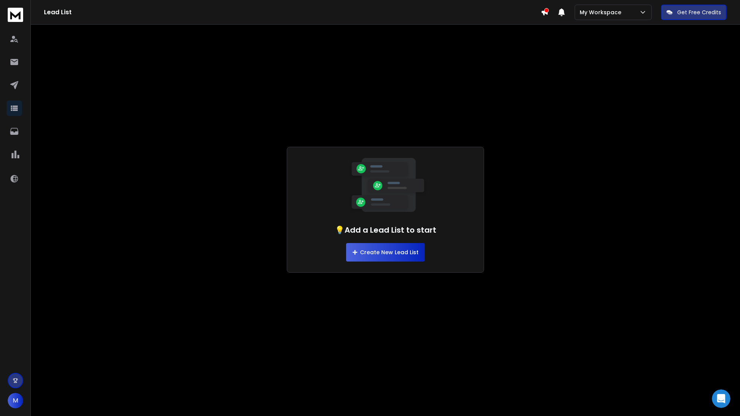
click at [387, 251] on button "Create New Lead List" at bounding box center [385, 252] width 79 height 18
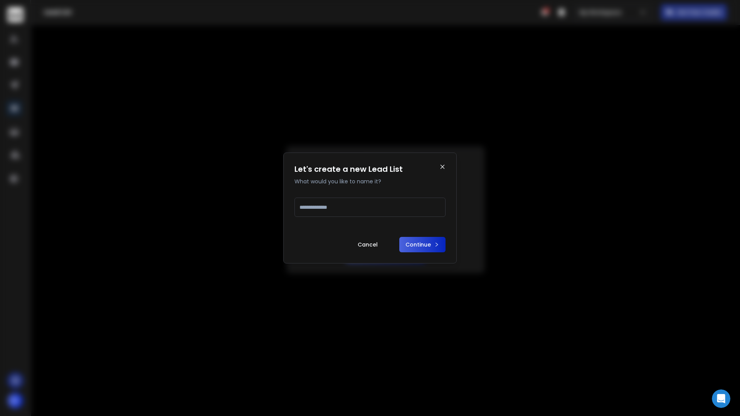
click at [371, 202] on input at bounding box center [369, 207] width 151 height 19
type input "*"
type input "****"
click at [430, 242] on button "Continue" at bounding box center [422, 244] width 46 height 15
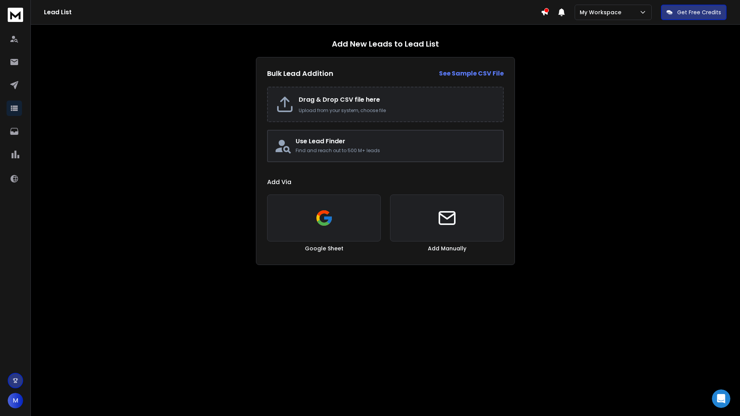
click at [340, 106] on div "Drag & Drop CSV file here Upload from your system, choose file" at bounding box center [397, 104] width 197 height 18
type input "**********"
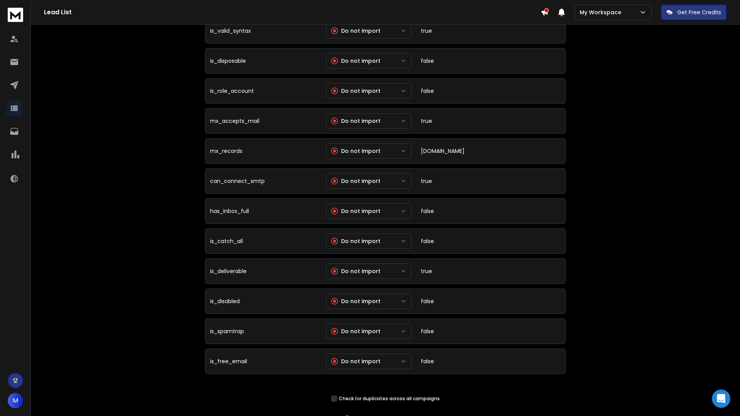
scroll to position [2240, 0]
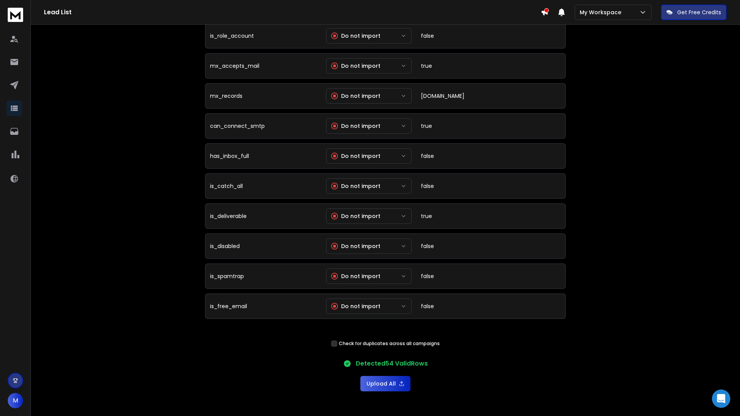
click at [332, 343] on button "Check for duplicates across all campaigns" at bounding box center [334, 344] width 6 height 6
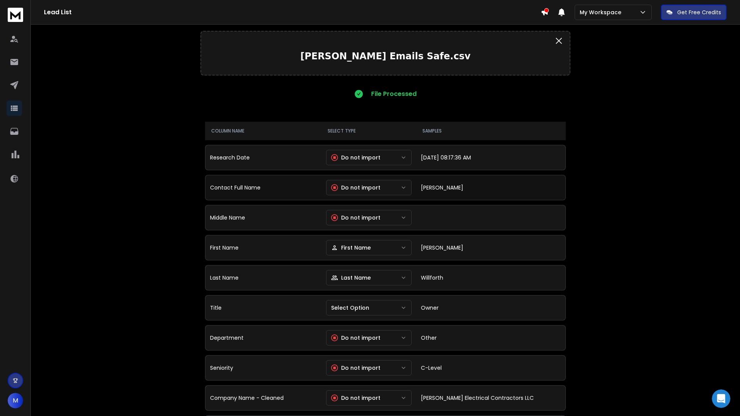
scroll to position [0, 0]
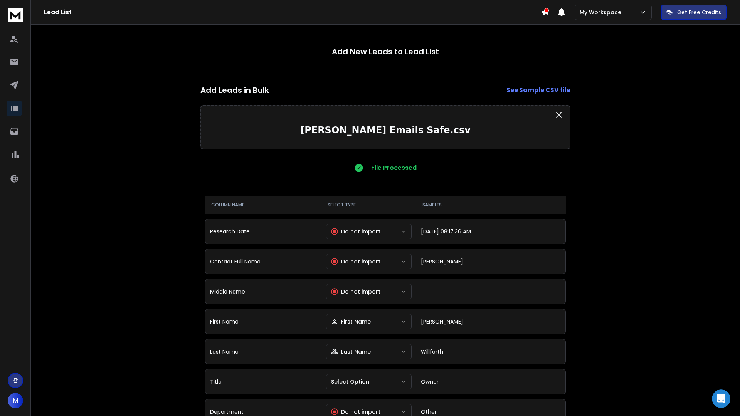
click at [556, 116] on icon at bounding box center [558, 114] width 9 height 9
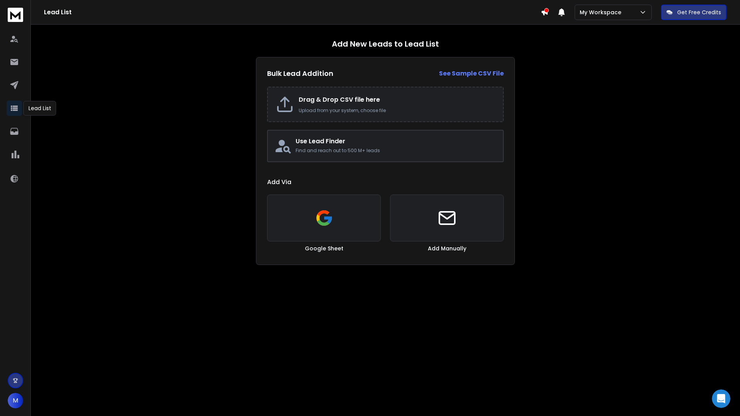
click at [12, 105] on icon at bounding box center [14, 108] width 9 height 9
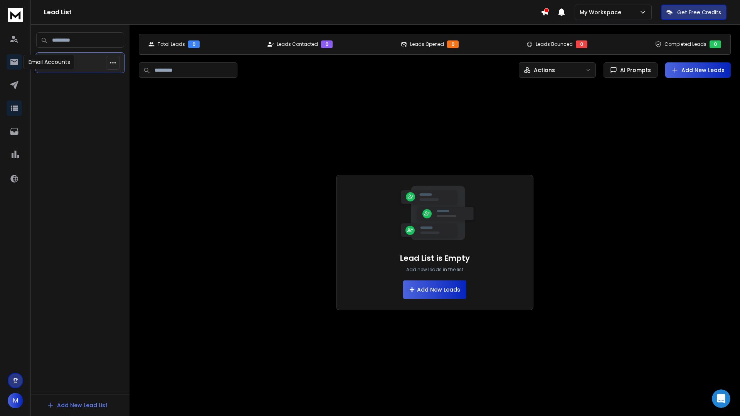
click at [13, 64] on icon at bounding box center [14, 62] width 8 height 6
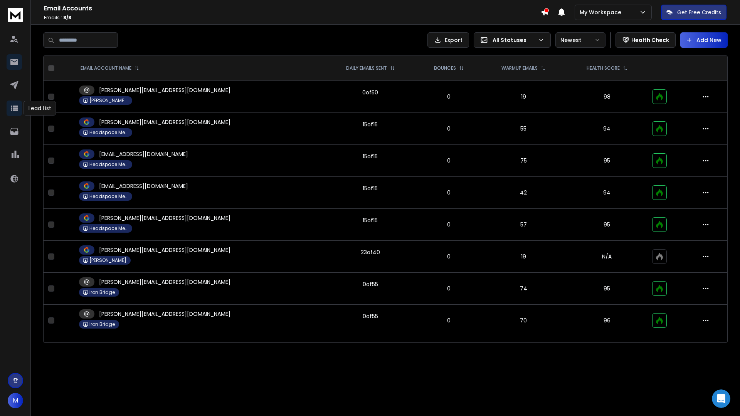
click at [16, 102] on link at bounding box center [14, 108] width 15 height 15
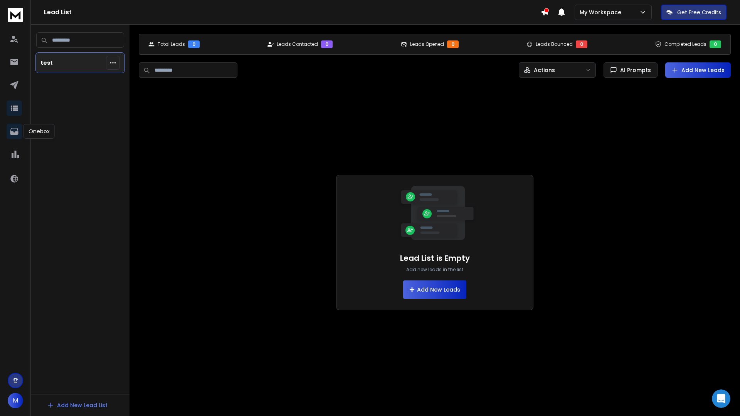
click at [15, 131] on icon at bounding box center [14, 131] width 9 height 9
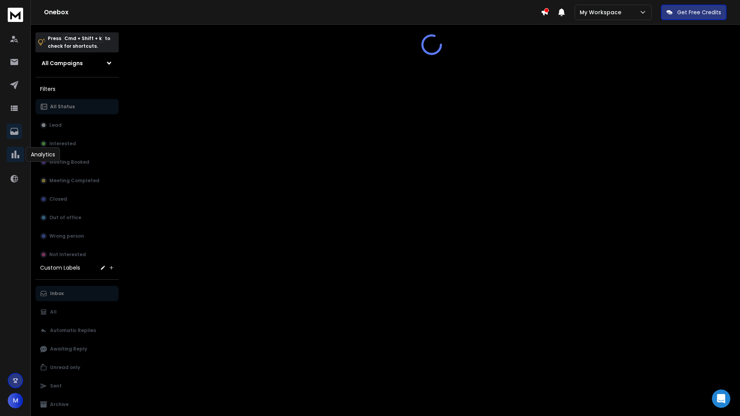
click at [17, 160] on link at bounding box center [16, 155] width 18 height 18
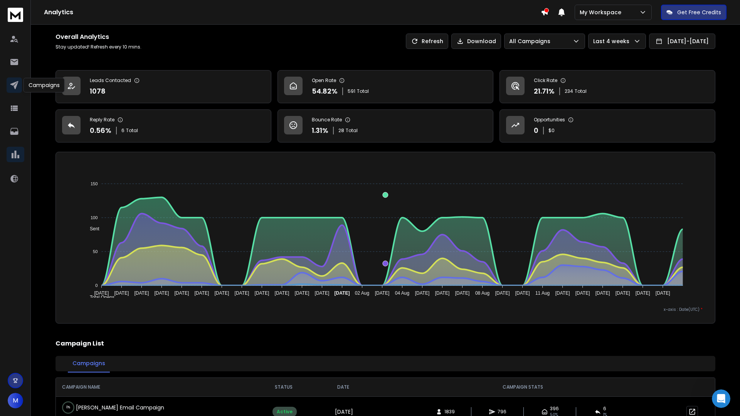
click at [15, 85] on icon at bounding box center [14, 85] width 8 height 8
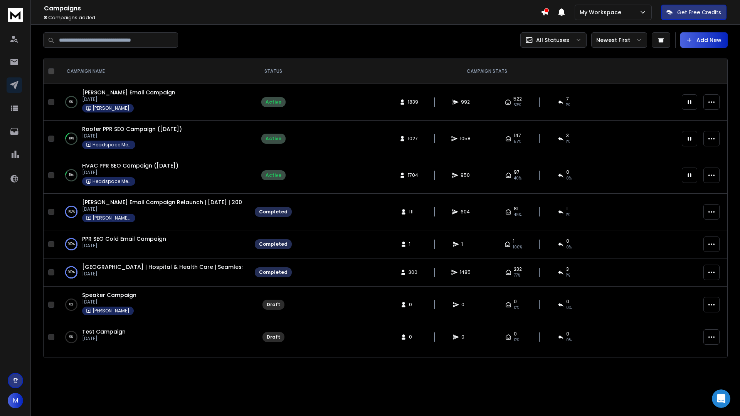
click at [123, 264] on span "[GEOGRAPHIC_DATA] | Hospital & Health Care | Seamless | [GEOGRAPHIC_DATA] | 140…" at bounding box center [208, 267] width 253 height 8
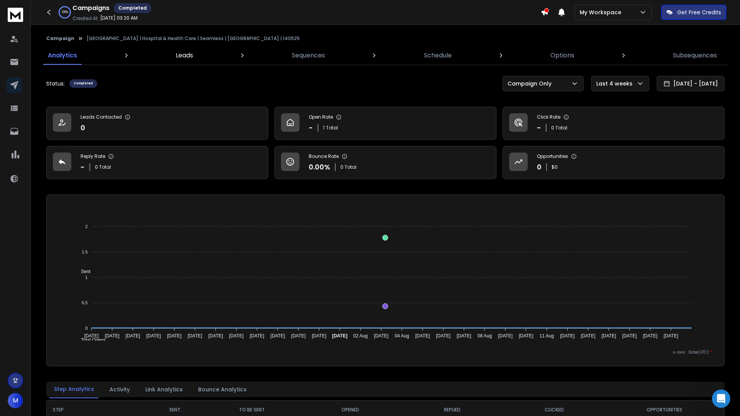
click at [190, 51] on p "Leads" at bounding box center [184, 55] width 17 height 9
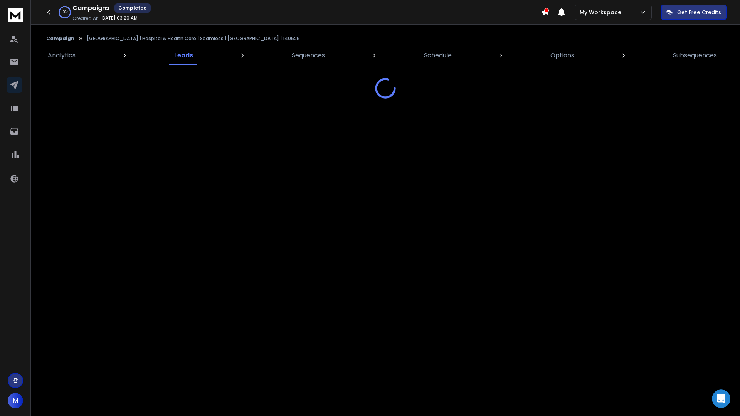
click at [185, 59] on p "Leads" at bounding box center [183, 55] width 19 height 9
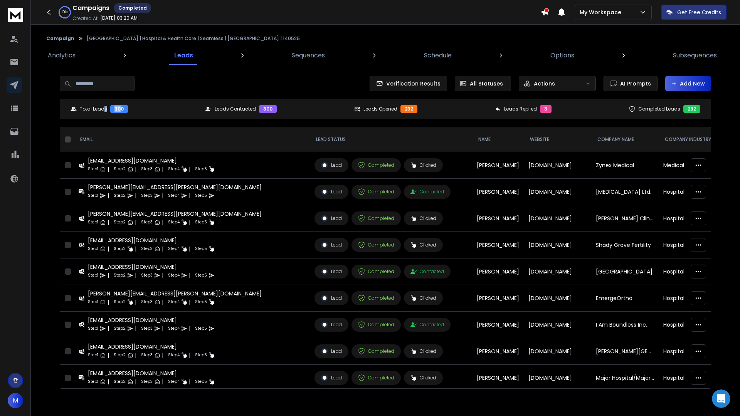
drag, startPoint x: 119, startPoint y: 111, endPoint x: 104, endPoint y: 111, distance: 14.6
click at [104, 111] on div "Total Leads 300" at bounding box center [99, 109] width 57 height 8
click at [135, 110] on div "Total Leads 300 Leads Contacted 300 Leads Opened 232 Leads Replied 3 Completed …" at bounding box center [385, 109] width 651 height 20
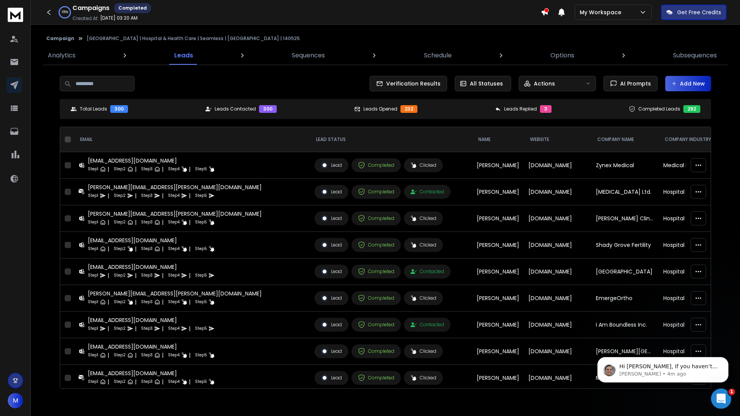
click at [715, 392] on div "Open Intercom Messenger" at bounding box center [719, 397] width 25 height 25
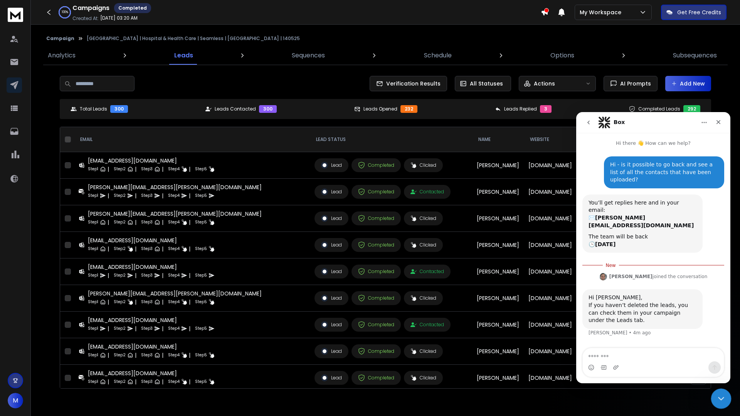
scroll to position [1, 0]
click at [718, 125] on icon "Close" at bounding box center [718, 122] width 6 height 6
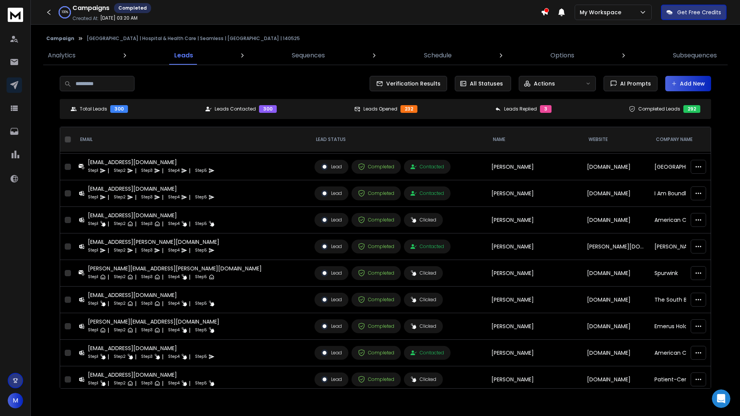
scroll to position [0, 0]
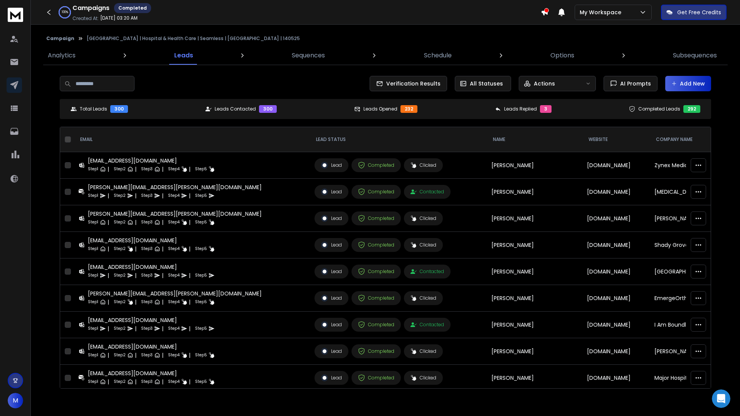
click at [58, 39] on button "Campaign" at bounding box center [60, 38] width 28 height 6
